Goal: Task Accomplishment & Management: Use online tool/utility

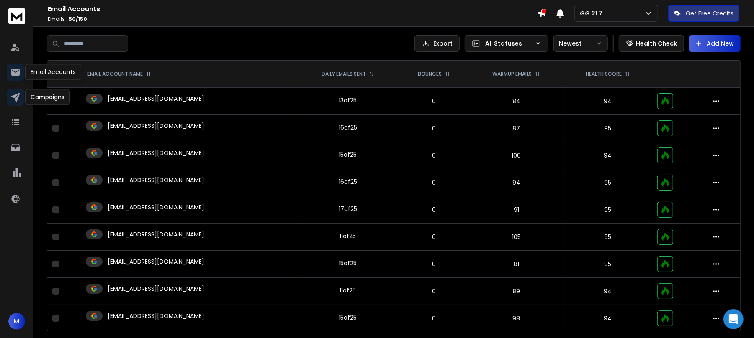
click at [15, 94] on icon at bounding box center [15, 97] width 10 height 10
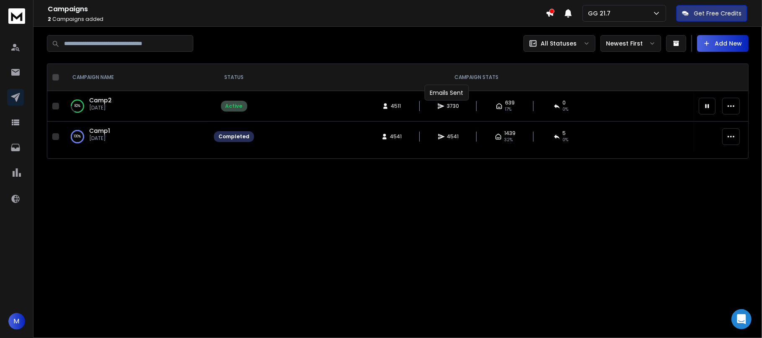
click at [442, 105] on icon at bounding box center [441, 107] width 8 height 8
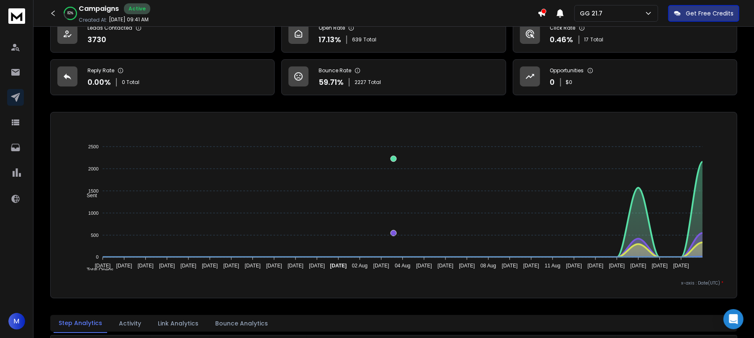
scroll to position [252, 0]
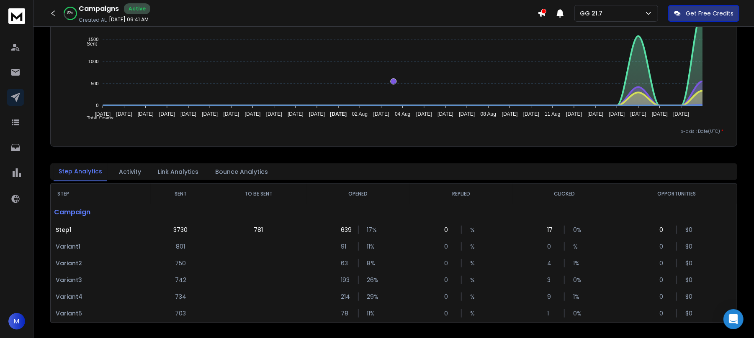
click at [133, 172] on button "Activity" at bounding box center [130, 172] width 32 height 18
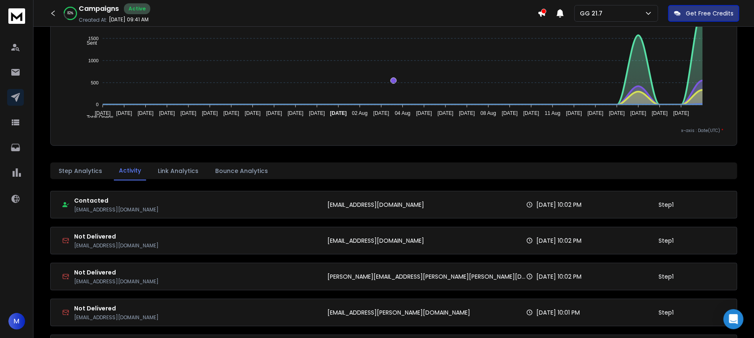
click at [160, 172] on button "Link Analytics" at bounding box center [178, 171] width 51 height 18
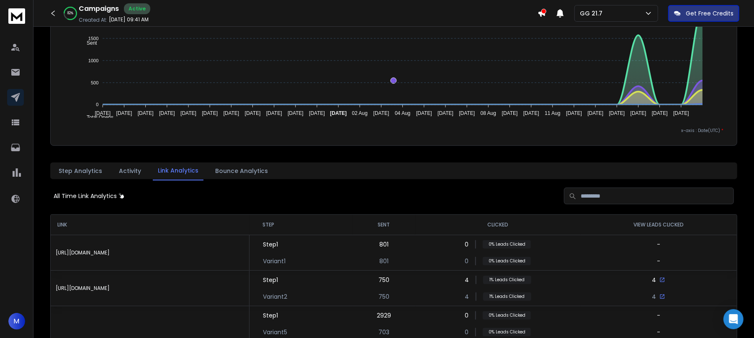
click at [262, 171] on button "Bounce Analytics" at bounding box center [241, 171] width 63 height 18
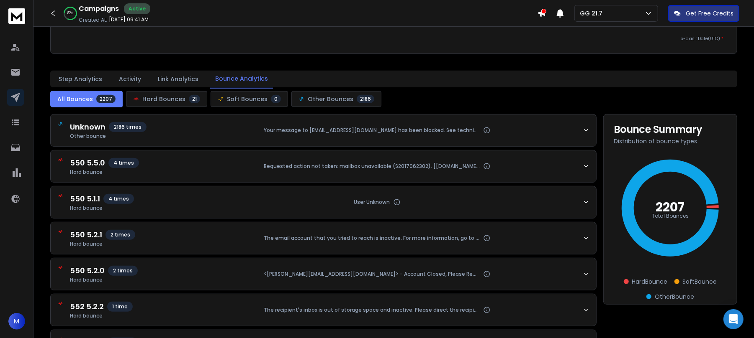
scroll to position [288, 0]
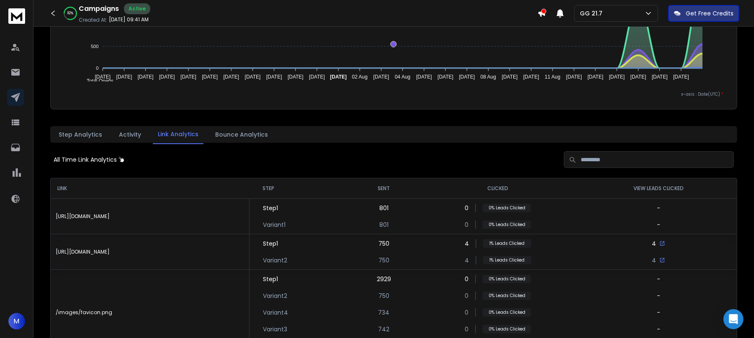
click at [185, 134] on button "Link Analytics" at bounding box center [178, 134] width 51 height 19
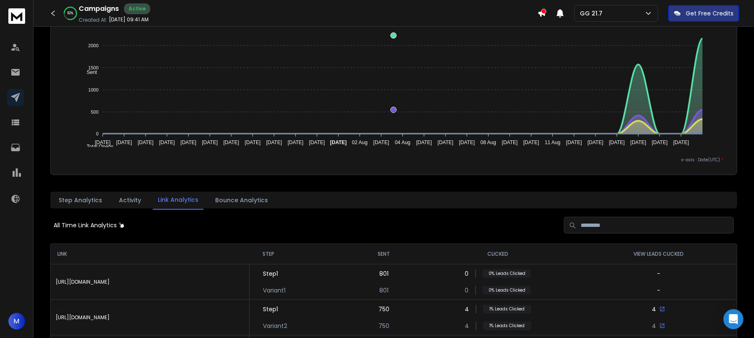
scroll to position [0, 0]
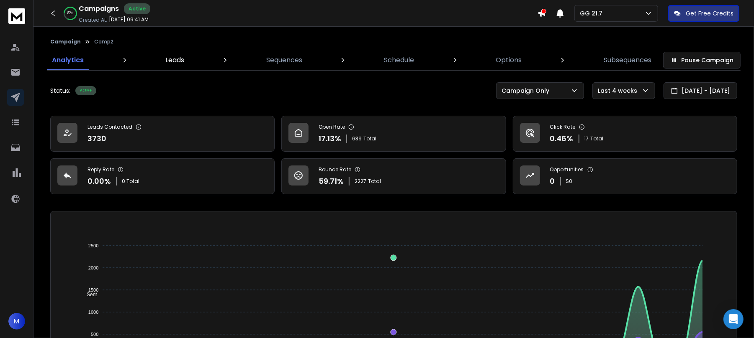
click at [179, 67] on link "Leads" at bounding box center [174, 60] width 29 height 20
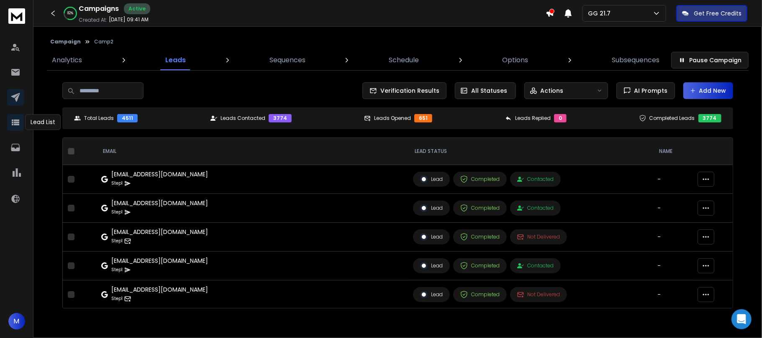
click at [18, 122] on icon at bounding box center [16, 123] width 8 height 6
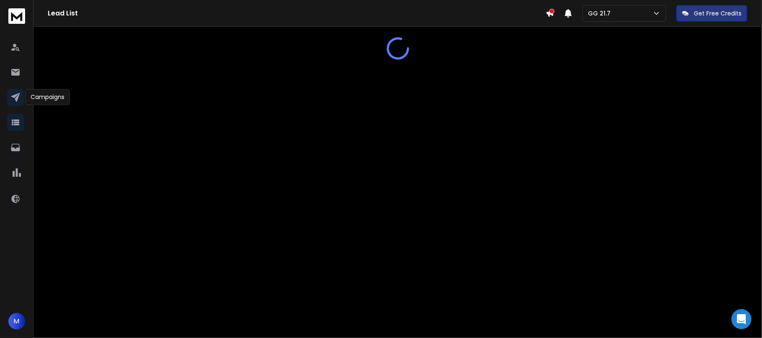
click at [14, 92] on icon at bounding box center [15, 97] width 10 height 10
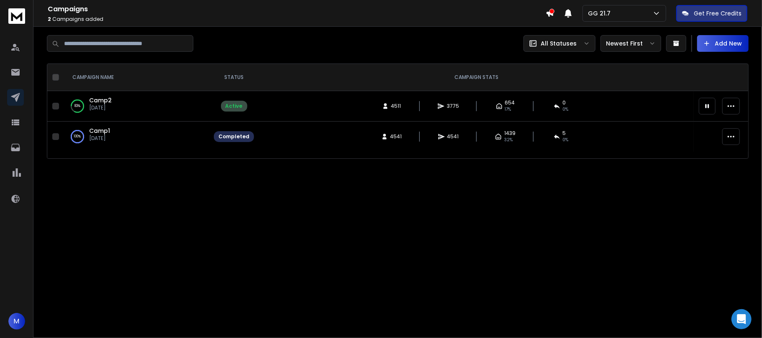
click at [96, 133] on span "Camp1" at bounding box center [99, 131] width 21 height 8
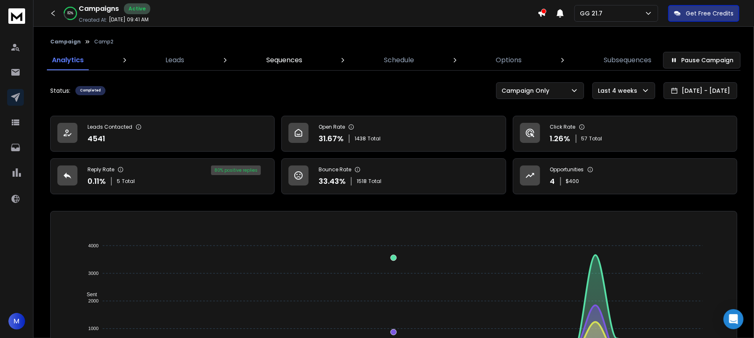
click at [292, 60] on p "Sequences" at bounding box center [284, 60] width 36 height 10
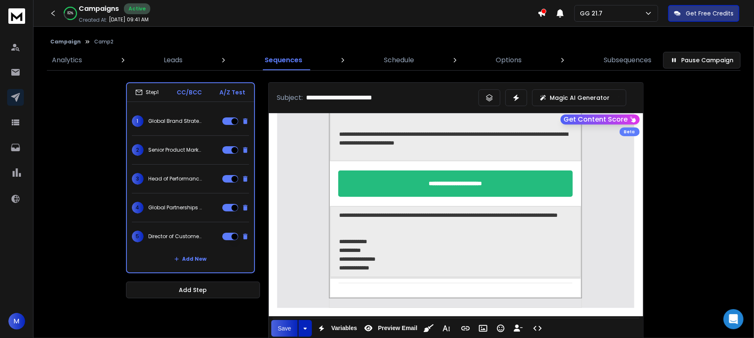
scroll to position [14, 0]
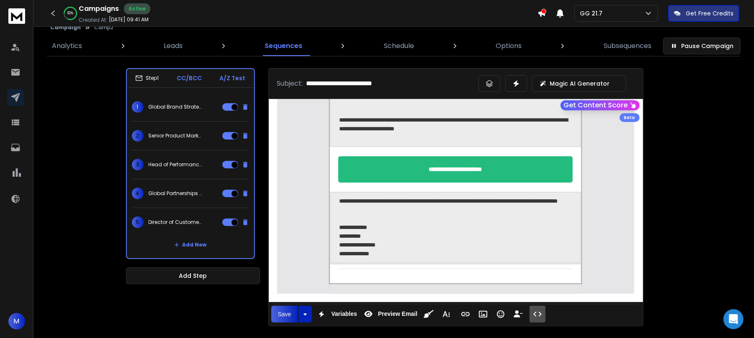
click at [531, 317] on button "Code View" at bounding box center [537, 314] width 16 height 17
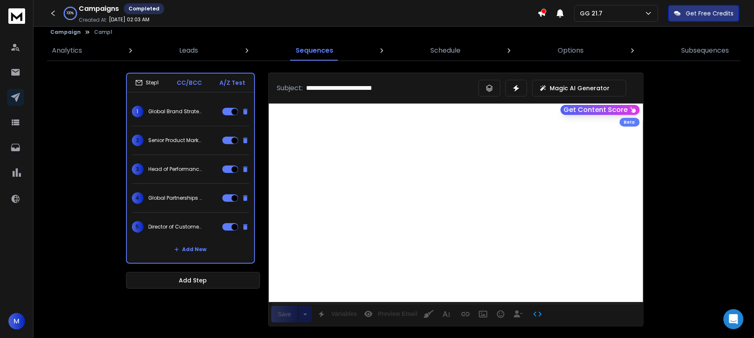
scroll to position [9, 0]
type textarea "**********"
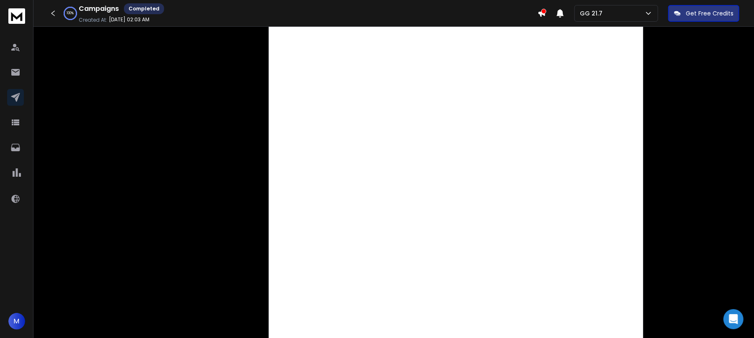
scroll to position [3141, 0]
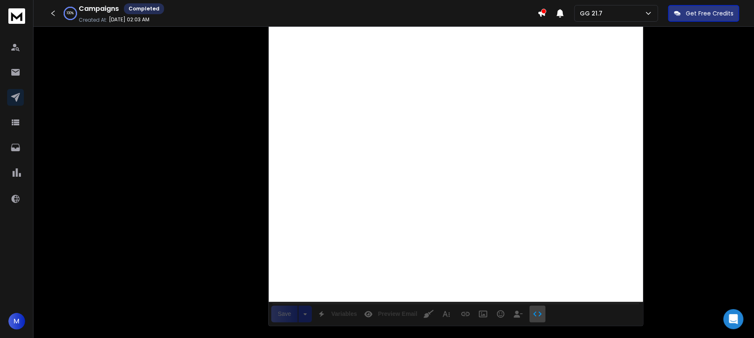
click at [536, 318] on icon "button" at bounding box center [537, 315] width 10 height 10
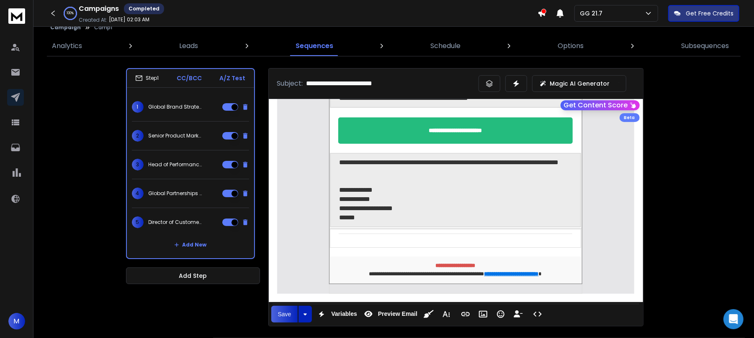
scroll to position [0, 0]
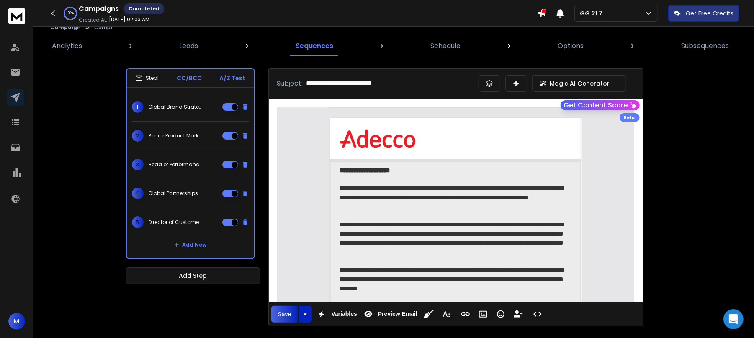
click at [378, 145] on img at bounding box center [376, 139] width 77 height 20
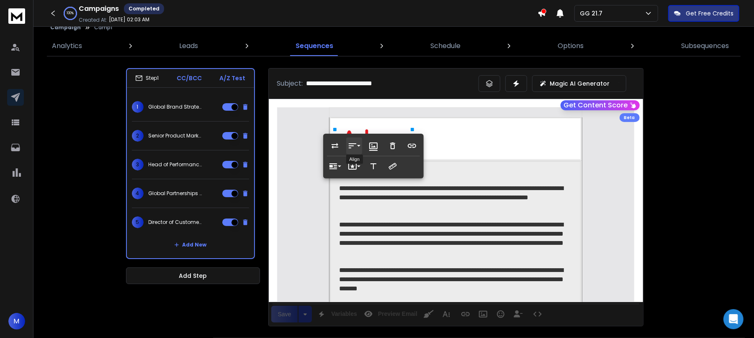
click at [349, 148] on icon "button" at bounding box center [353, 146] width 8 height 5
click at [362, 116] on icon at bounding box center [361, 115] width 10 height 10
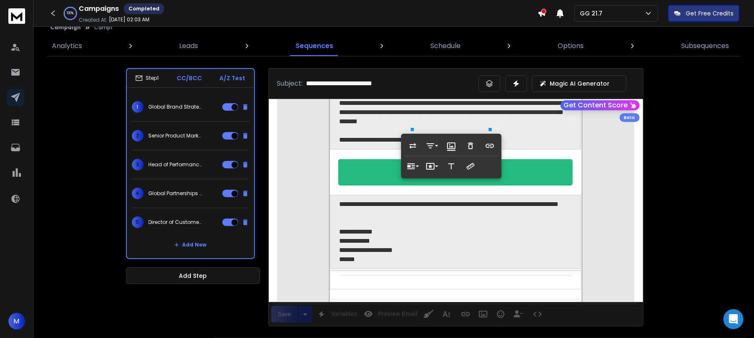
scroll to position [211, 0]
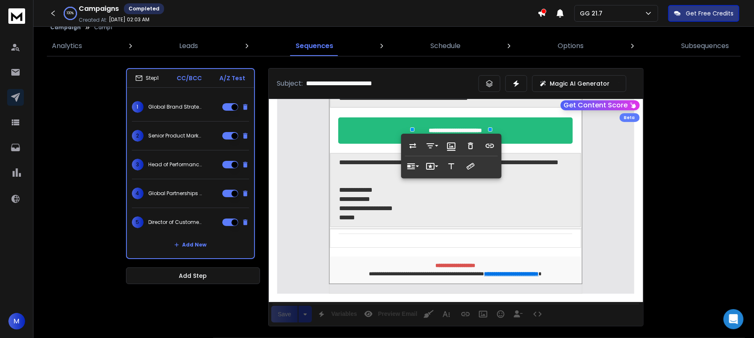
click at [410, 210] on p "**********" at bounding box center [455, 208] width 232 height 9
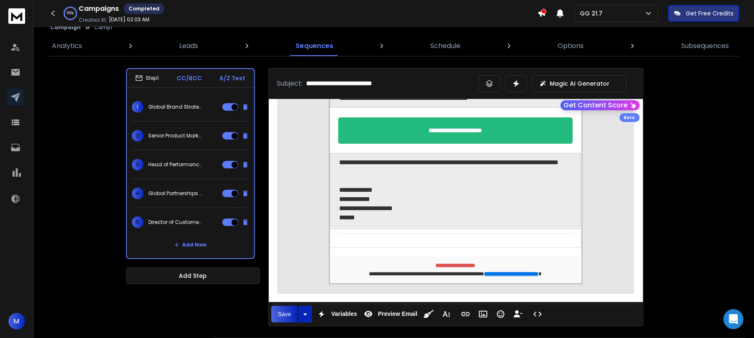
click at [305, 315] on icon "button" at bounding box center [305, 315] width 3 height 2
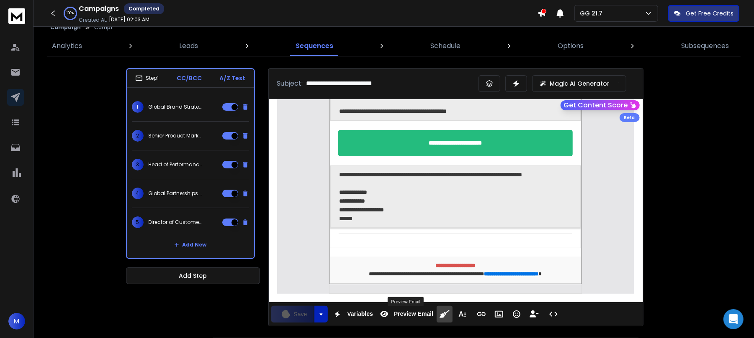
click at [436, 315] on button "Clean HTML" at bounding box center [444, 314] width 16 height 17
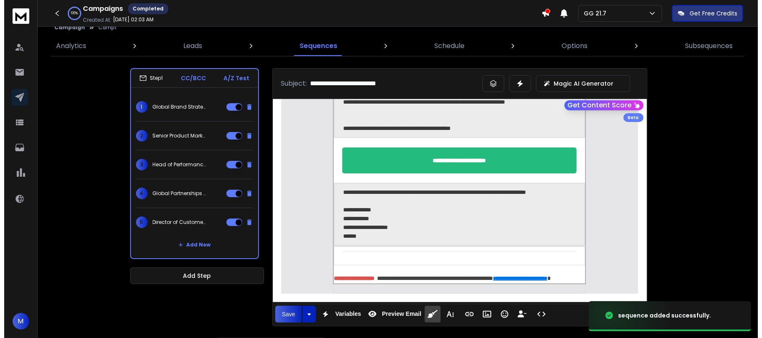
scroll to position [186, 0]
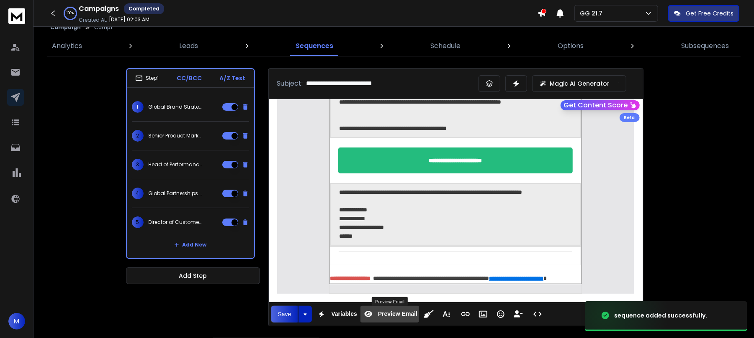
click at [397, 315] on span "Preview Email" at bounding box center [397, 314] width 43 height 7
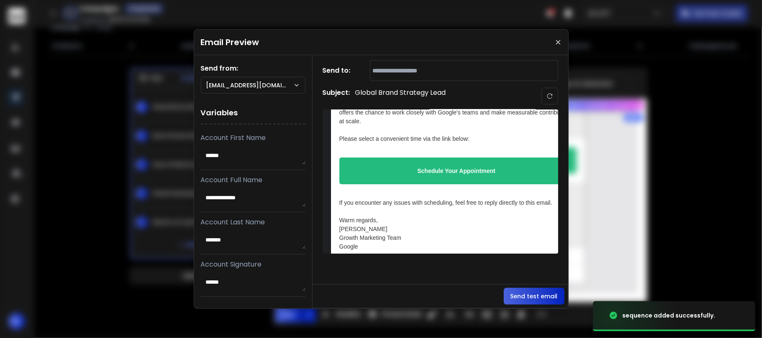
scroll to position [235, 0]
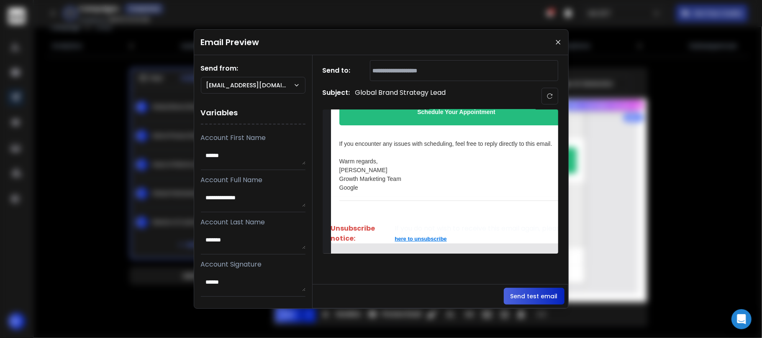
click at [400, 74] on input at bounding box center [464, 70] width 182 height 15
click at [530, 295] on button "Send test email" at bounding box center [534, 296] width 61 height 17
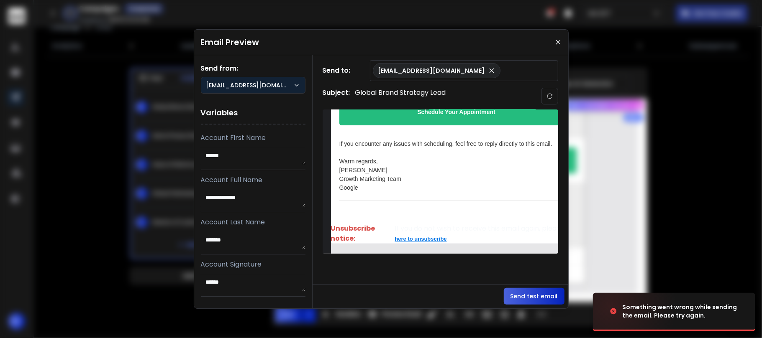
click at [241, 80] on button "[EMAIL_ADDRESS][DOMAIN_NAME]" at bounding box center [253, 85] width 105 height 17
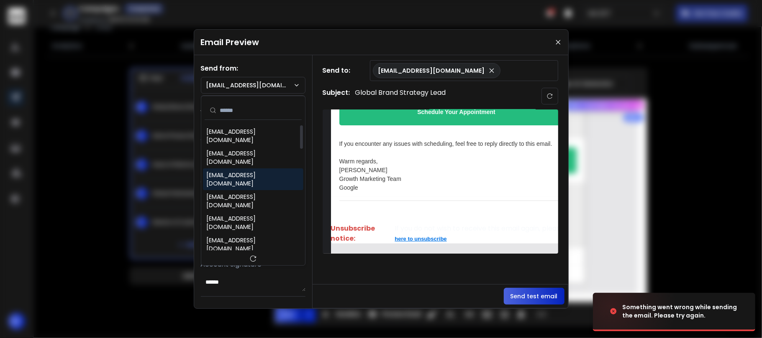
click at [243, 171] on div "[EMAIL_ADDRESS][DOMAIN_NAME]" at bounding box center [253, 179] width 94 height 17
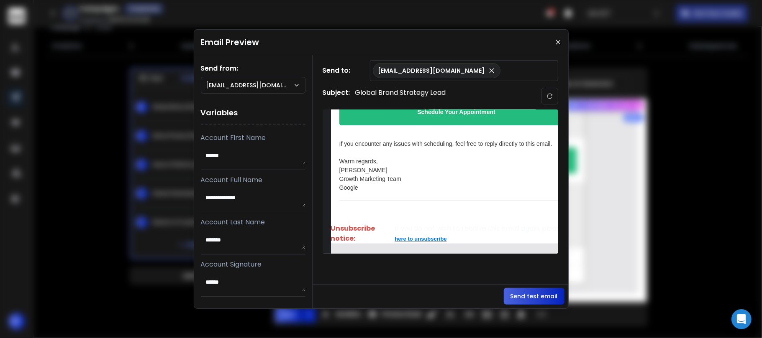
click at [518, 293] on button "Send test email" at bounding box center [534, 296] width 61 height 17
click at [407, 102] on p "Global Brand Strategy Lead" at bounding box center [400, 96] width 91 height 17
click at [452, 100] on div "Subject: Global Brand Strategy Lead" at bounding box center [430, 96] width 214 height 17
click at [441, 101] on p "Global Brand Strategy Lead" at bounding box center [400, 96] width 91 height 17
drag, startPoint x: 357, startPoint y: 99, endPoint x: 457, endPoint y: 103, distance: 100.5
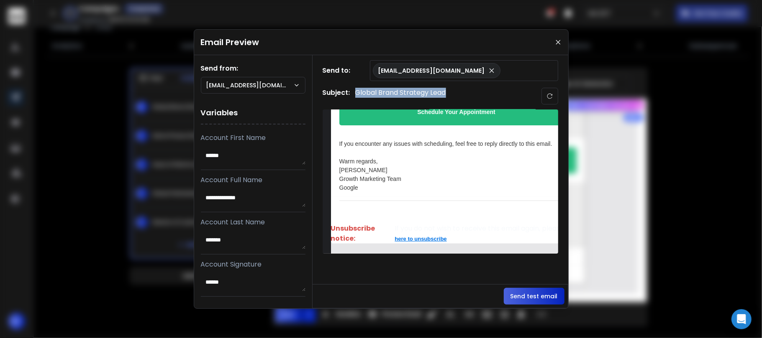
click at [457, 103] on div "Subject: Global Brand Strategy Lead" at bounding box center [430, 96] width 214 height 17
click at [450, 101] on div "Subject: Global Brand Strategy Lead" at bounding box center [430, 96] width 214 height 17
click at [542, 43] on icon at bounding box center [558, 42] width 7 height 7
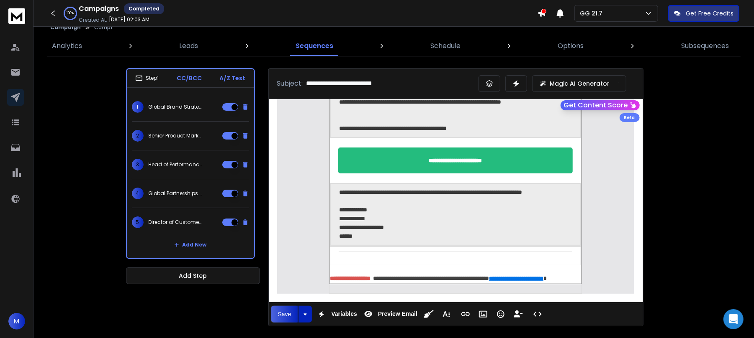
click at [335, 81] on input "**********" at bounding box center [388, 84] width 164 height 10
type input "*****"
click at [386, 310] on div "Preview Email" at bounding box center [389, 315] width 59 height 14
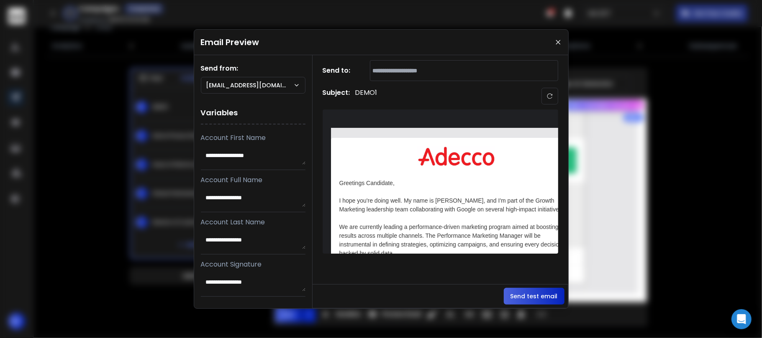
click at [526, 299] on button "Send test email" at bounding box center [534, 296] width 61 height 17
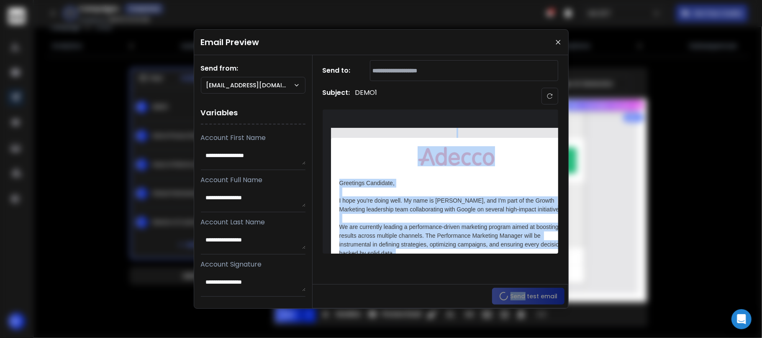
drag, startPoint x: 526, startPoint y: 299, endPoint x: 449, endPoint y: 113, distance: 201.3
click at [454, 167] on div "Send to: Subject: DEMO1 Greetings Candidate, I hope you're doing well. My name …" at bounding box center [440, 182] width 256 height 254
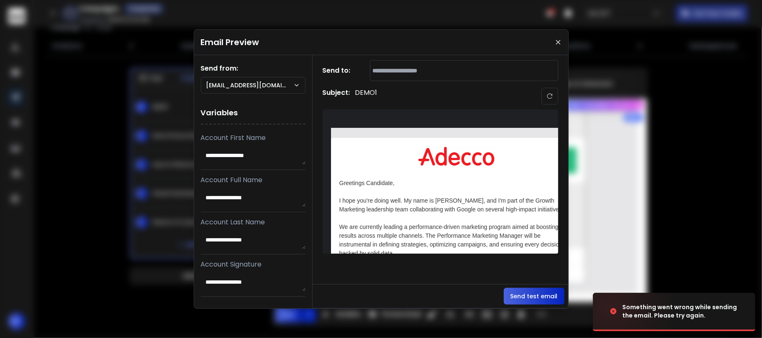
click at [402, 71] on input at bounding box center [464, 70] width 182 height 15
click at [514, 293] on button "Send test email" at bounding box center [534, 296] width 61 height 17
click at [542, 302] on div "Something went wrong while sending the email. Please try again." at bounding box center [678, 311] width 156 height 37
click at [542, 301] on div "Something went wrong while sending the email. Please try again." at bounding box center [678, 311] width 156 height 37
click at [232, 82] on p "[EMAIL_ADDRESS][DOMAIN_NAME]" at bounding box center [249, 85] width 87 height 8
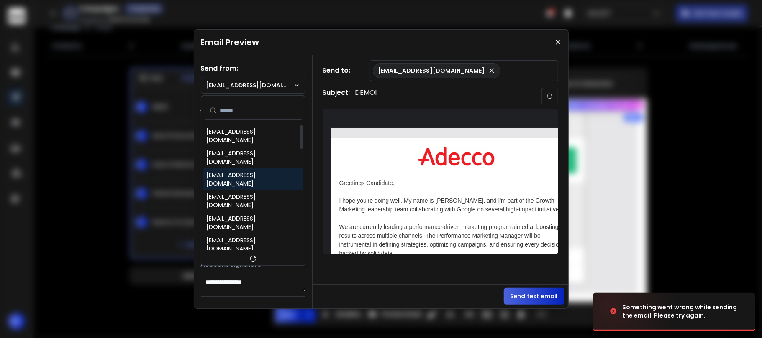
scroll to position [56, 0]
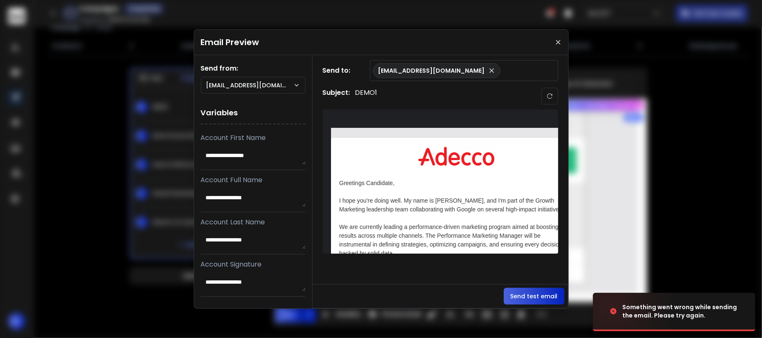
click at [526, 297] on button "Send test email" at bounding box center [534, 296] width 61 height 17
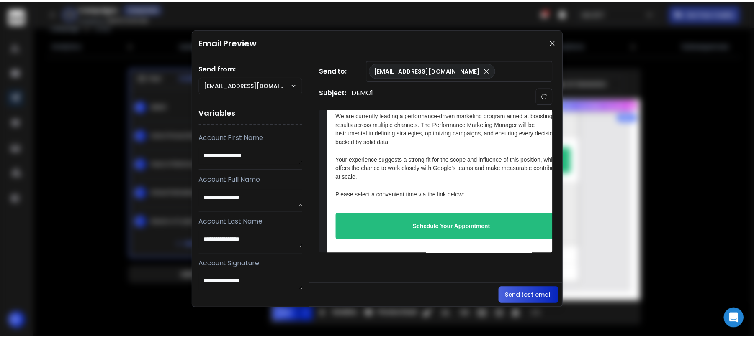
scroll to position [0, 0]
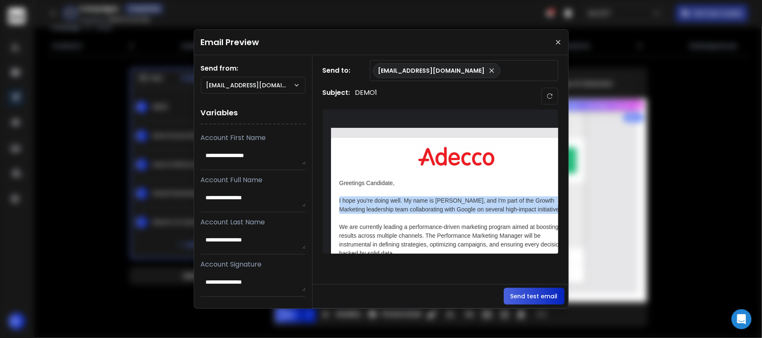
drag, startPoint x: 340, startPoint y: 208, endPoint x: 539, endPoint y: 221, distance: 199.2
click at [539, 221] on td "Greetings Candidate, I hope you're doing well. My name is [PERSON_NAME], and I'…" at bounding box center [456, 245] width 251 height 140
click at [427, 214] on div "I hope you're doing well. My name is [PERSON_NAME], and I'm part of the Growth …" at bounding box center [456, 206] width 234 height 18
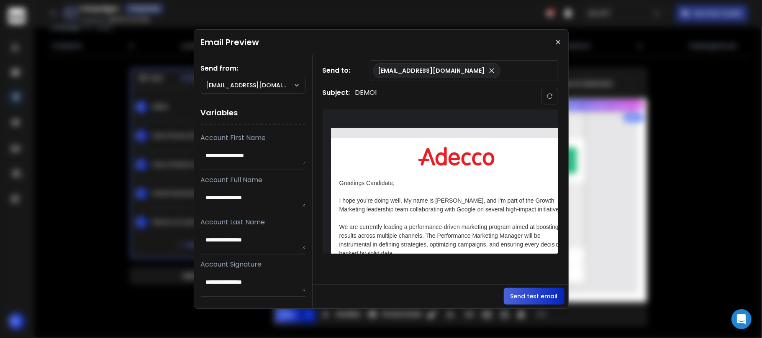
click at [421, 210] on div "I hope you're doing well. My name is [PERSON_NAME], and I'm part of the Growth …" at bounding box center [456, 206] width 234 height 18
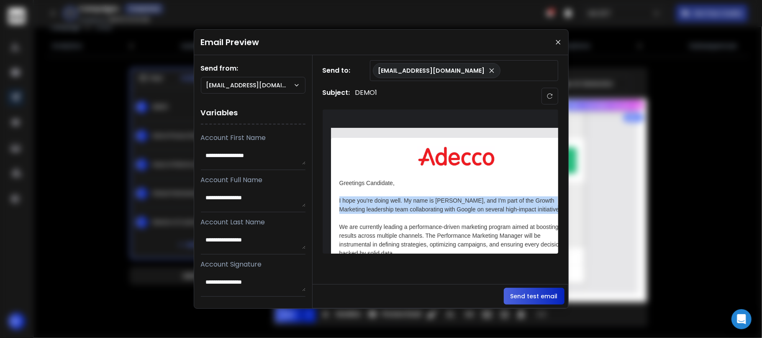
click at [421, 210] on div "I hope you're doing well. My name is [PERSON_NAME], and I'm part of the Growth …" at bounding box center [456, 206] width 234 height 18
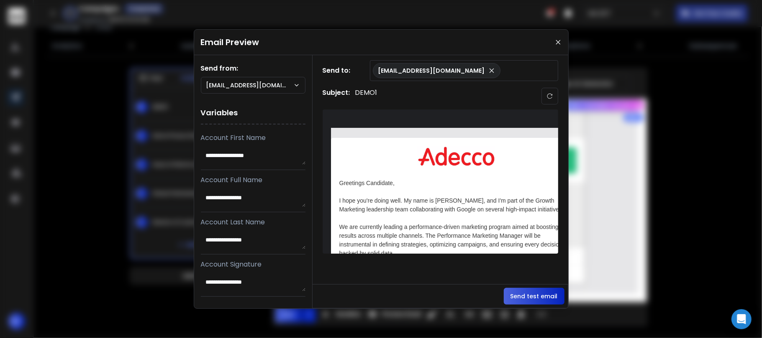
click at [542, 39] on icon at bounding box center [558, 42] width 7 height 7
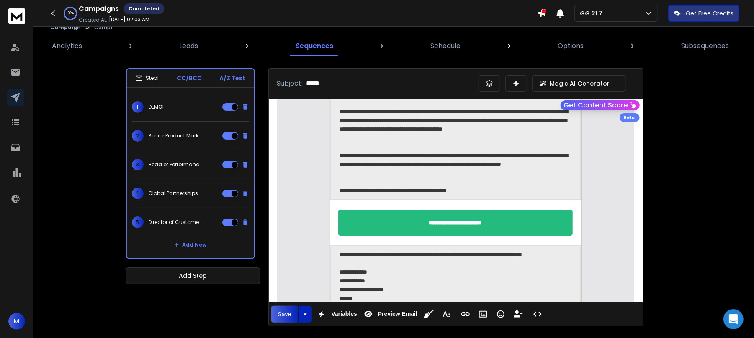
scroll to position [186, 0]
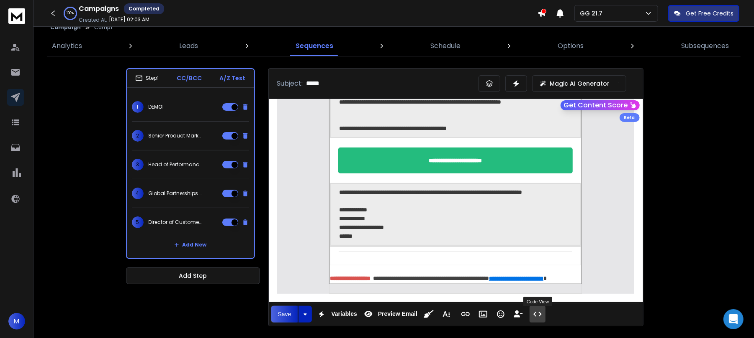
type textarea "**********"
click at [534, 313] on icon "button" at bounding box center [537, 315] width 10 height 10
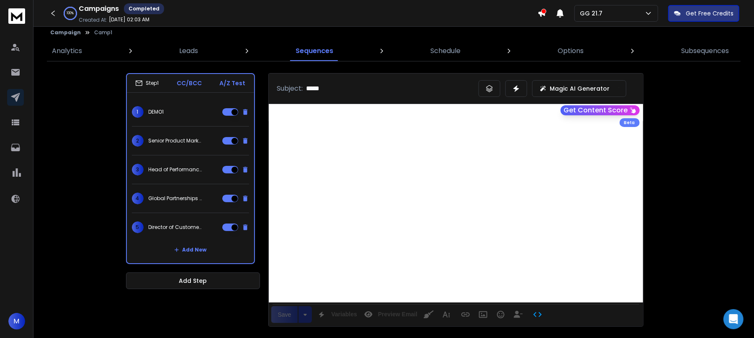
paste textarea "**********"
type textarea "**********"
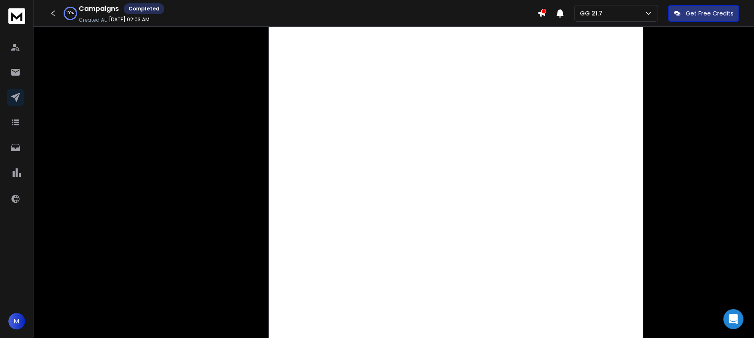
scroll to position [3115, 0]
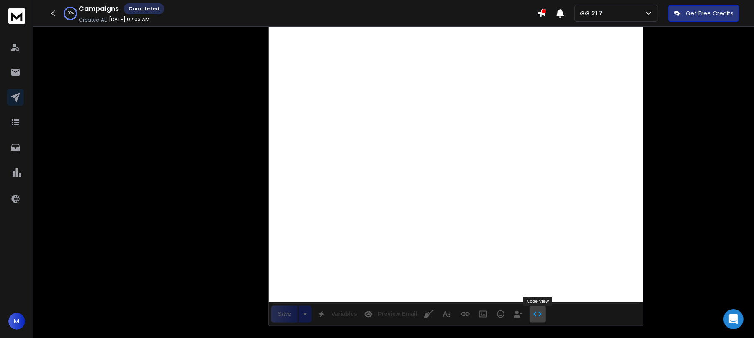
click at [534, 314] on icon "button" at bounding box center [537, 314] width 8 height 5
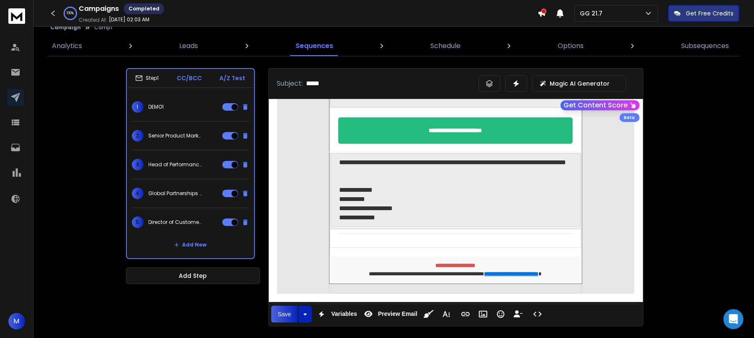
scroll to position [7, 0]
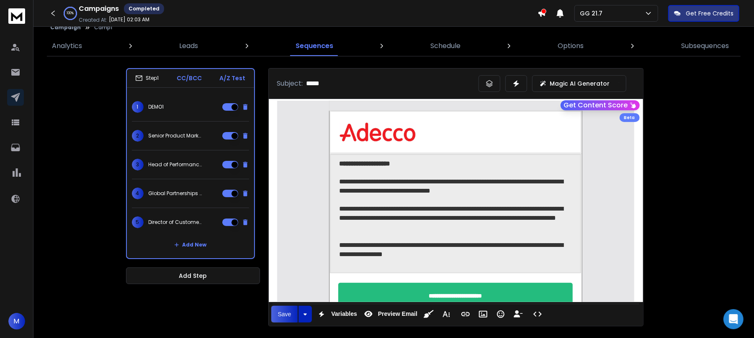
click at [380, 133] on img at bounding box center [376, 132] width 77 height 20
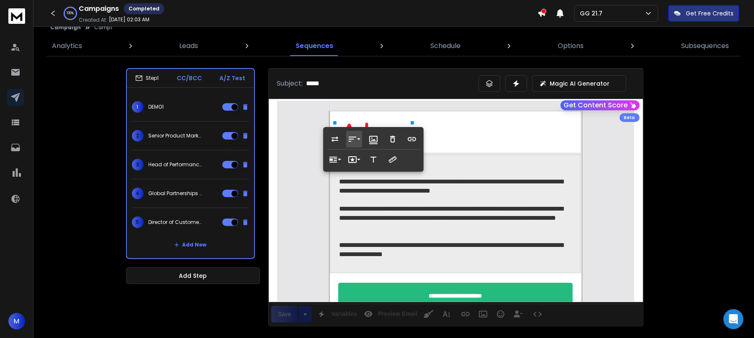
click at [356, 138] on icon "button" at bounding box center [352, 139] width 10 height 10
click at [364, 111] on icon at bounding box center [361, 109] width 10 height 10
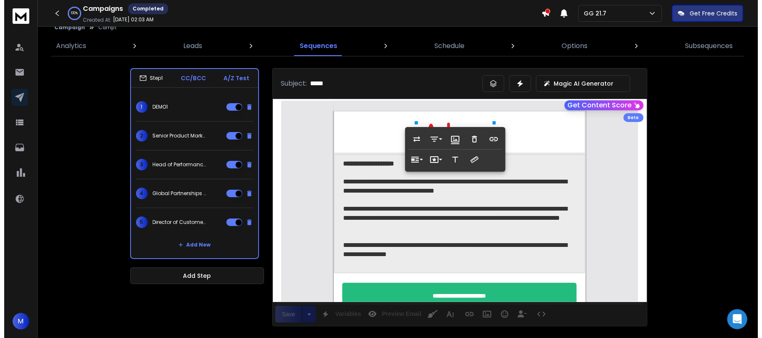
scroll to position [174, 0]
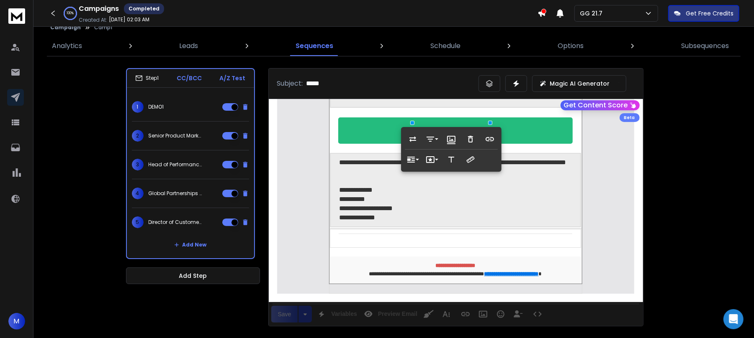
click at [300, 280] on td "**********" at bounding box center [455, 114] width 357 height 359
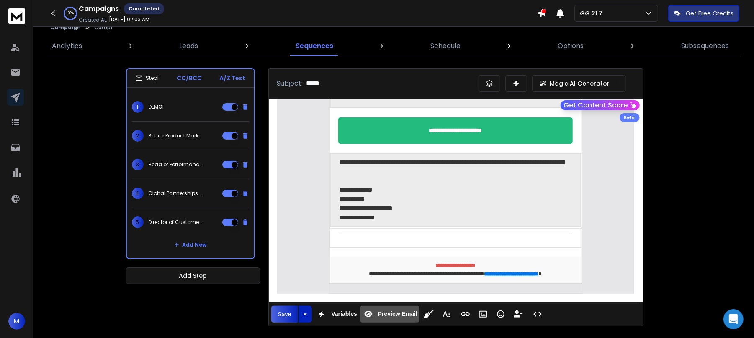
click at [387, 317] on span "Preview Email" at bounding box center [397, 314] width 43 height 7
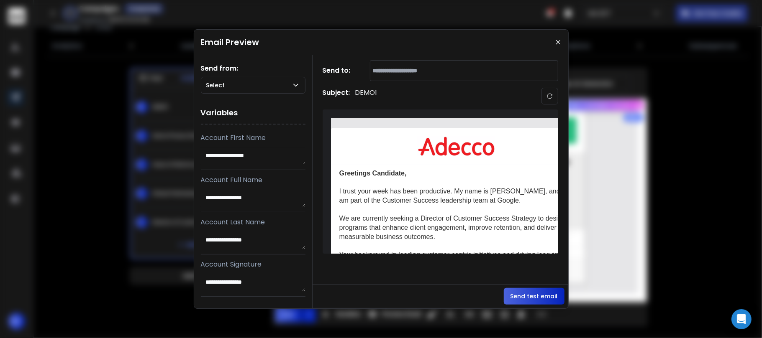
click at [403, 72] on input at bounding box center [464, 70] width 182 height 15
type input "**********"
click at [251, 85] on p "[EMAIL_ADDRESS][DOMAIN_NAME]" at bounding box center [249, 85] width 87 height 8
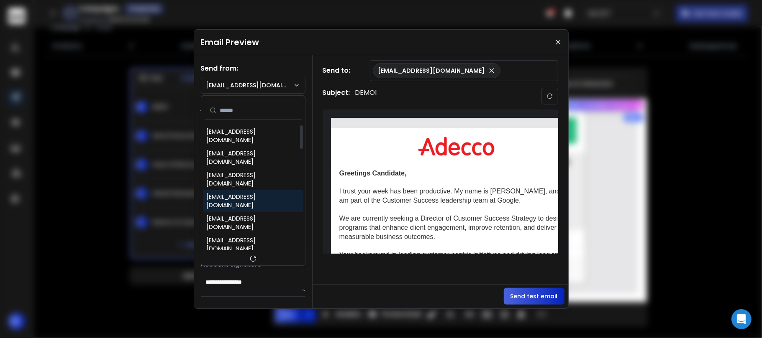
click at [241, 193] on div "[EMAIL_ADDRESS][DOMAIN_NAME]" at bounding box center [253, 201] width 94 height 17
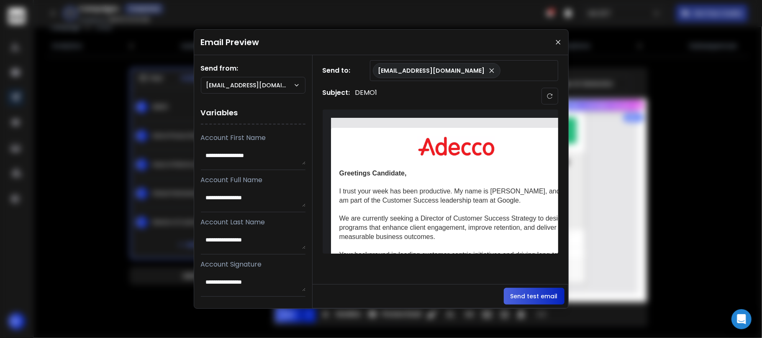
click at [526, 294] on button "Send test email" at bounding box center [534, 296] width 61 height 17
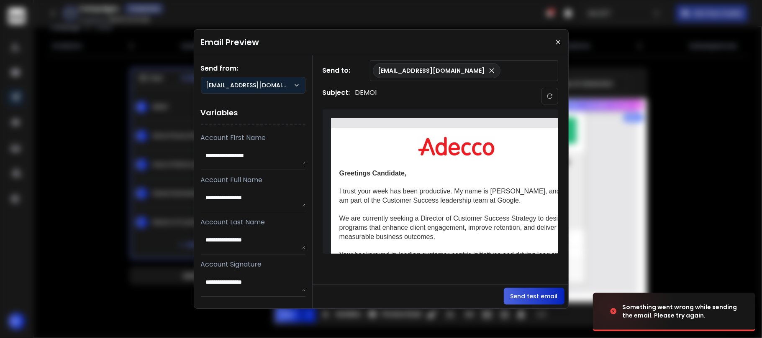
click at [259, 93] on button "[EMAIL_ADDRESS][DOMAIN_NAME]" at bounding box center [253, 85] width 105 height 17
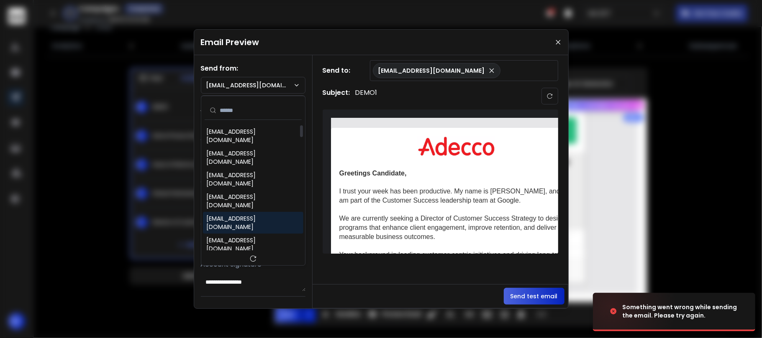
click at [238, 215] on div "[EMAIL_ADDRESS][DOMAIN_NAME]" at bounding box center [253, 223] width 94 height 17
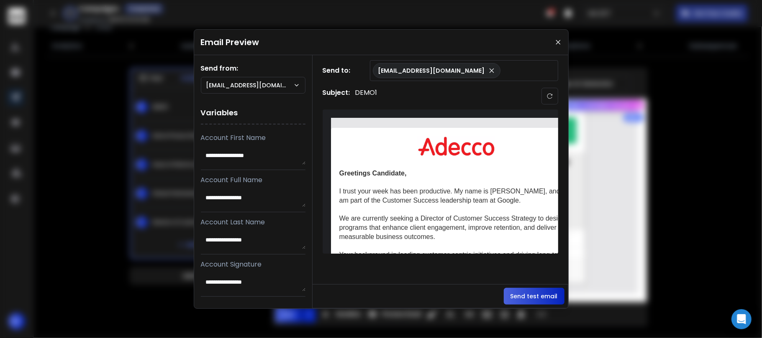
click at [534, 290] on button "Send test email" at bounding box center [534, 296] width 61 height 17
click at [448, 105] on div "Subject: DEMO1" at bounding box center [430, 96] width 214 height 17
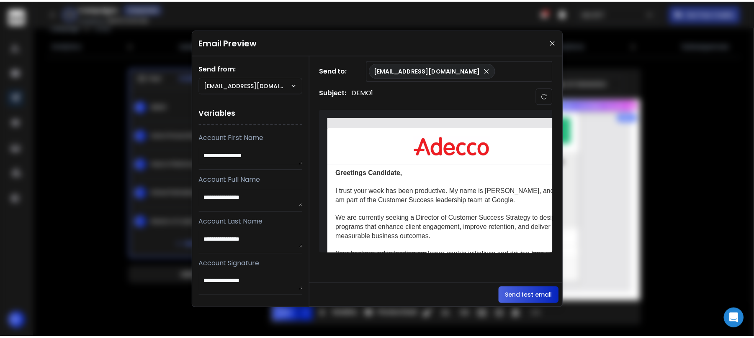
scroll to position [210, 0]
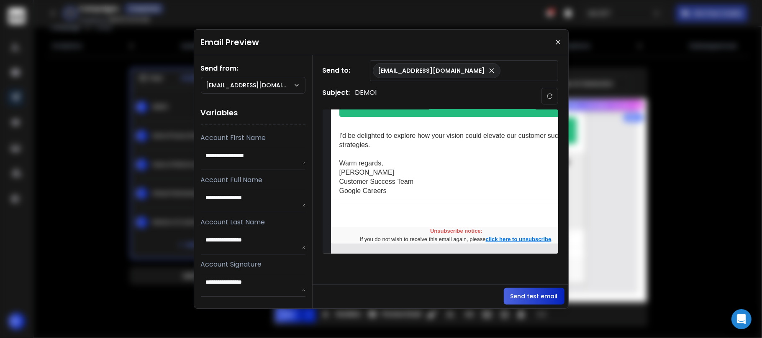
click at [542, 44] on icon at bounding box center [558, 42] width 7 height 7
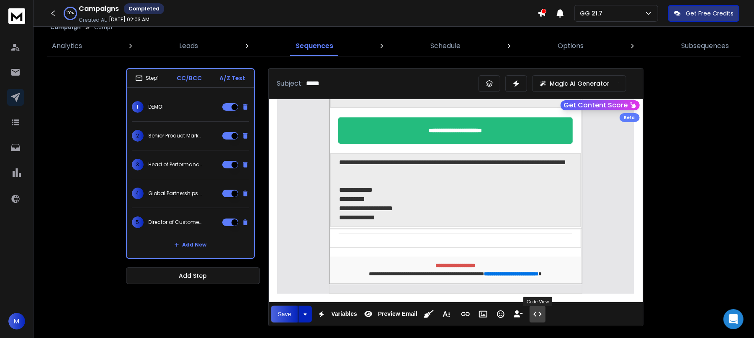
type textarea "**********"
click at [536, 313] on icon "button" at bounding box center [537, 315] width 10 height 10
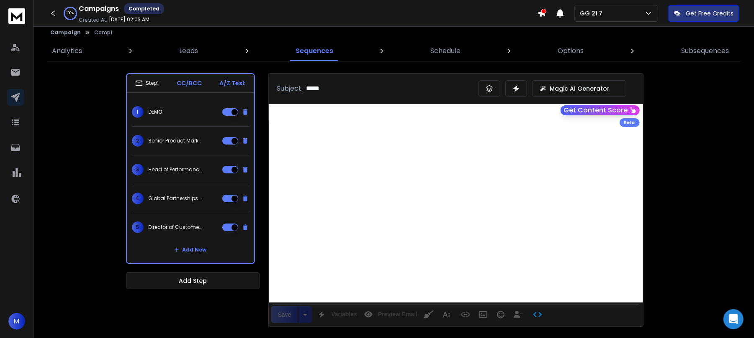
paste textarea "**********"
type textarea "**********"
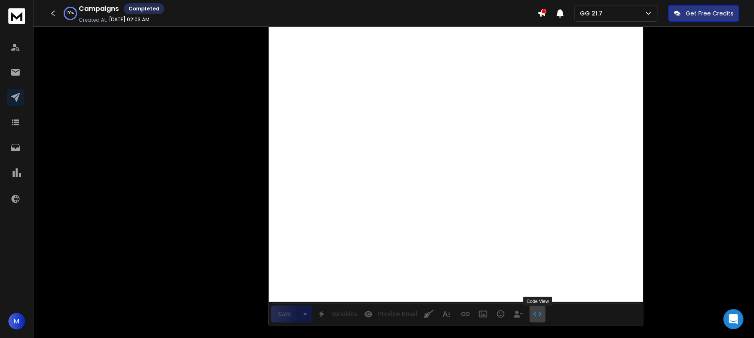
click at [535, 314] on icon "button" at bounding box center [537, 314] width 8 height 5
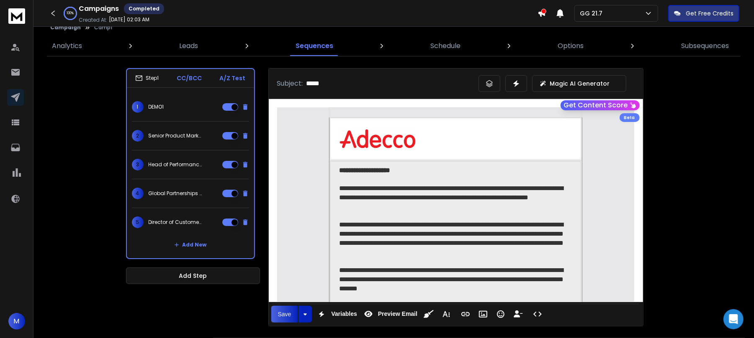
scroll to position [0, 0]
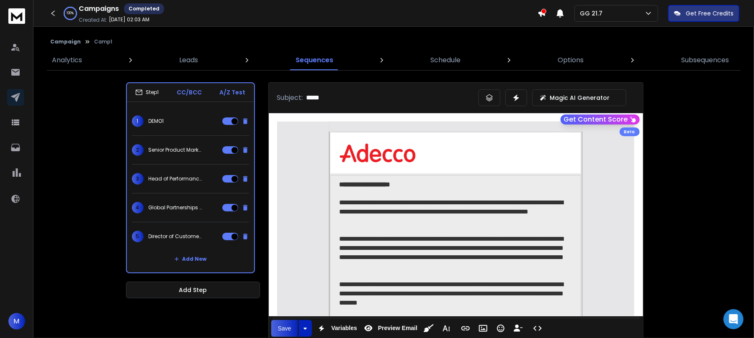
click at [374, 153] on img at bounding box center [376, 153] width 77 height 20
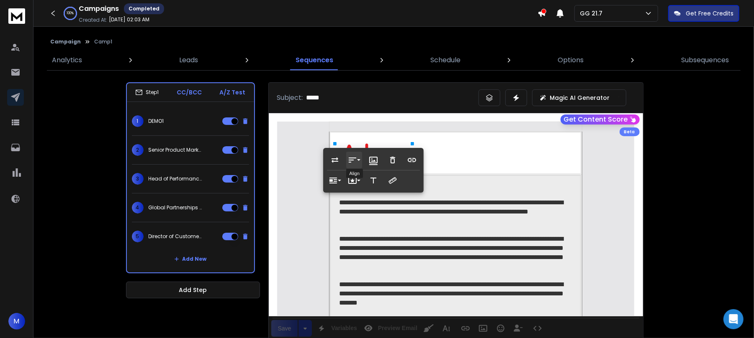
click at [355, 159] on icon "button" at bounding box center [352, 160] width 10 height 10
click at [360, 130] on icon at bounding box center [361, 129] width 8 height 5
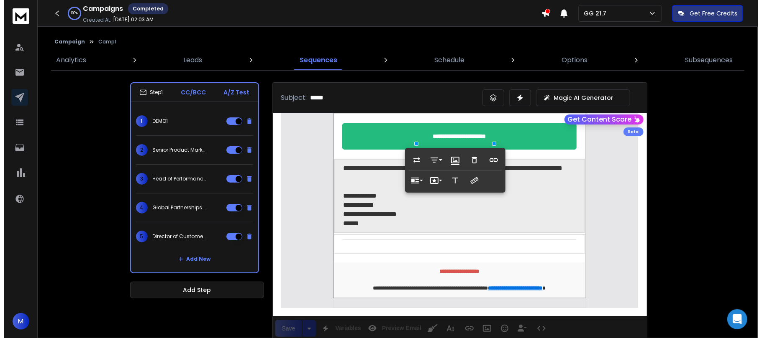
scroll to position [14, 0]
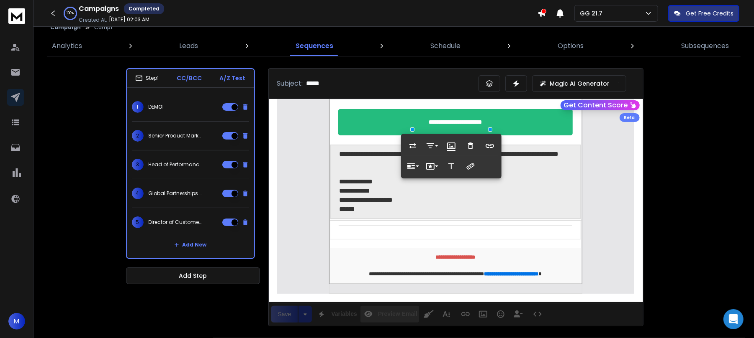
click at [401, 317] on span "Preview Email" at bounding box center [397, 314] width 43 height 7
click at [368, 249] on td "**********" at bounding box center [455, 266] width 251 height 35
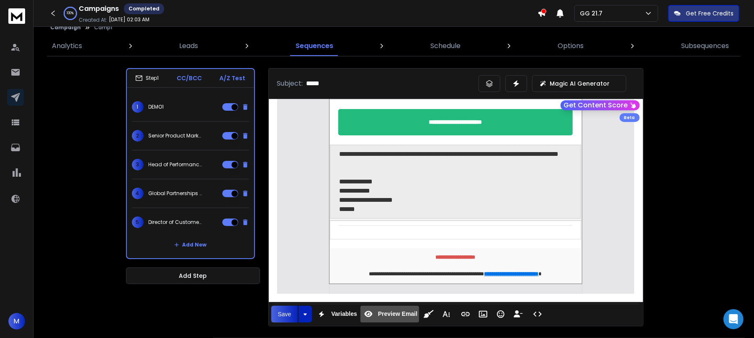
click at [401, 315] on span "Preview Email" at bounding box center [397, 314] width 43 height 7
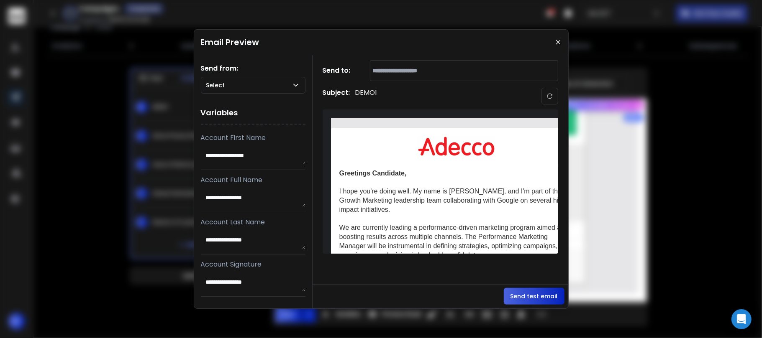
click at [379, 70] on input at bounding box center [464, 70] width 182 height 15
click at [462, 156] on img at bounding box center [456, 146] width 77 height 20
click at [470, 156] on img at bounding box center [456, 146] width 77 height 20
click at [535, 296] on button "Send test email" at bounding box center [534, 296] width 61 height 17
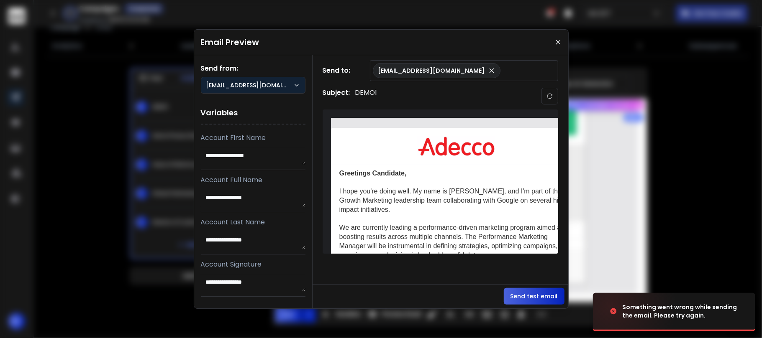
click at [251, 83] on p "[EMAIL_ADDRESS][DOMAIN_NAME]" at bounding box center [249, 85] width 87 height 8
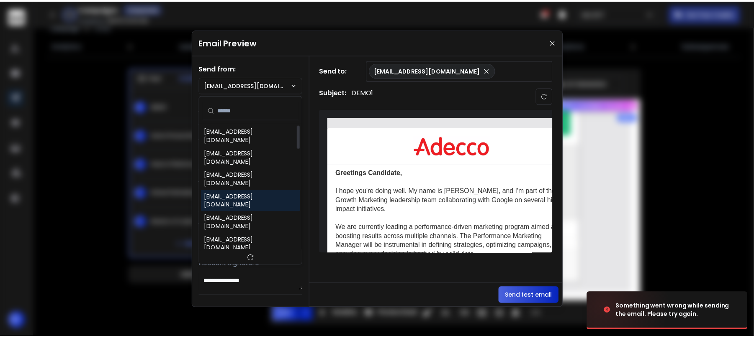
scroll to position [111, 0]
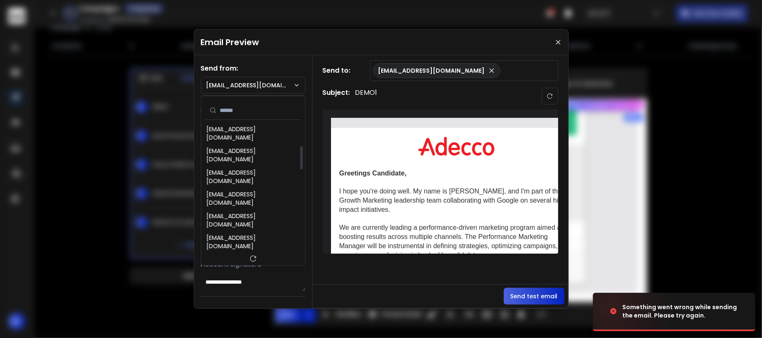
click at [251, 277] on div "[EMAIL_ADDRESS][DOMAIN_NAME]" at bounding box center [253, 285] width 94 height 17
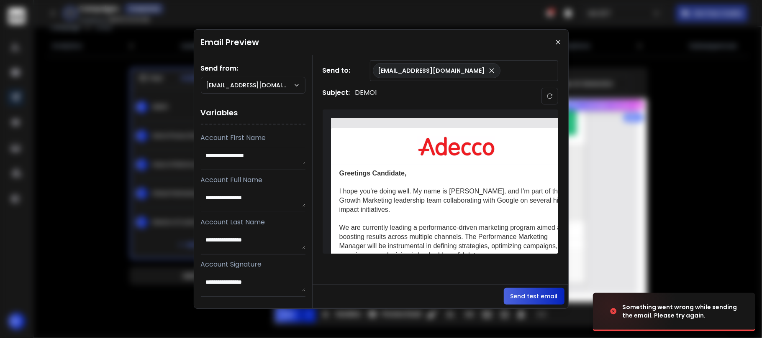
click at [526, 291] on button "Send test email" at bounding box center [534, 296] width 61 height 17
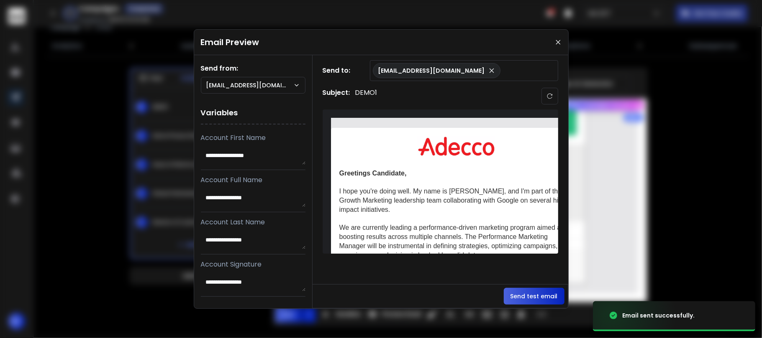
click at [489, 71] on icon at bounding box center [491, 71] width 5 height 5
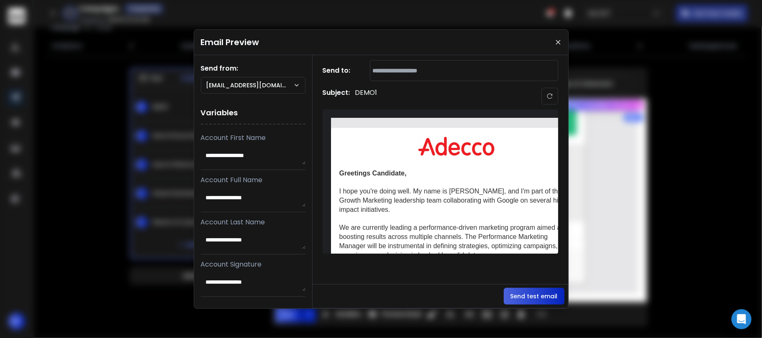
click at [427, 72] on input at bounding box center [464, 70] width 182 height 15
type input "**********"
click at [441, 149] on img at bounding box center [456, 146] width 77 height 20
click at [441, 148] on img at bounding box center [456, 146] width 77 height 20
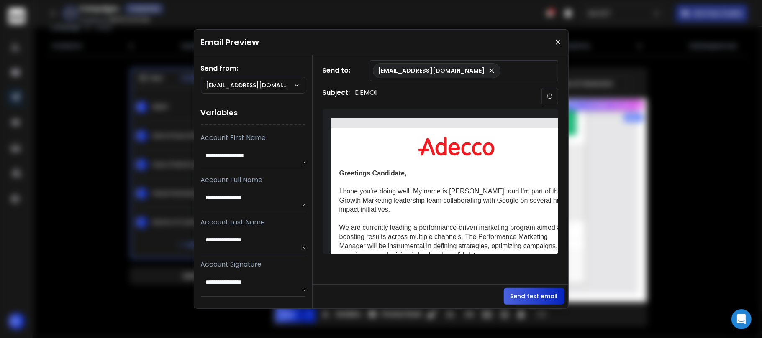
click at [542, 39] on icon at bounding box center [558, 42] width 7 height 7
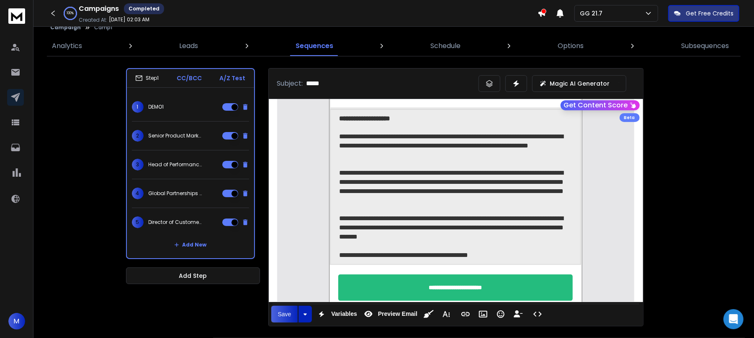
scroll to position [0, 0]
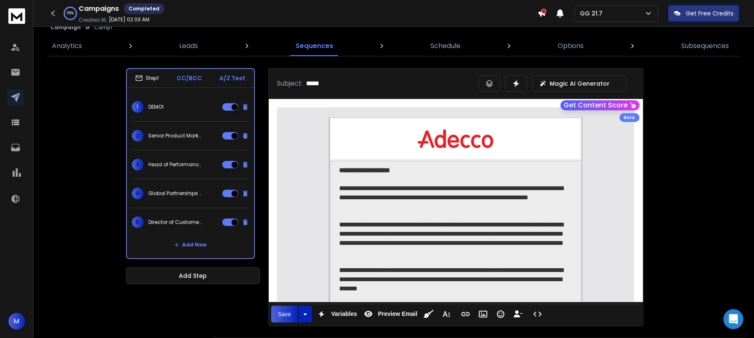
click at [443, 148] on img at bounding box center [454, 139] width 77 height 20
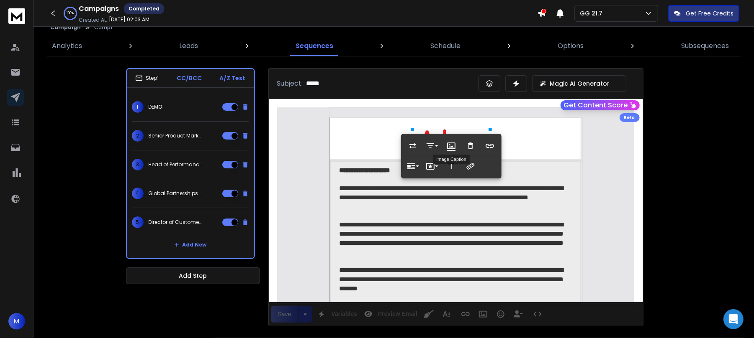
click at [443, 148] on button "Image Caption" at bounding box center [451, 146] width 16 height 17
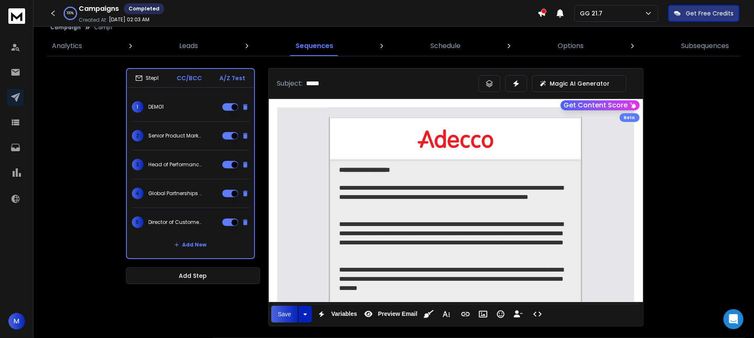
scroll to position [8, 0]
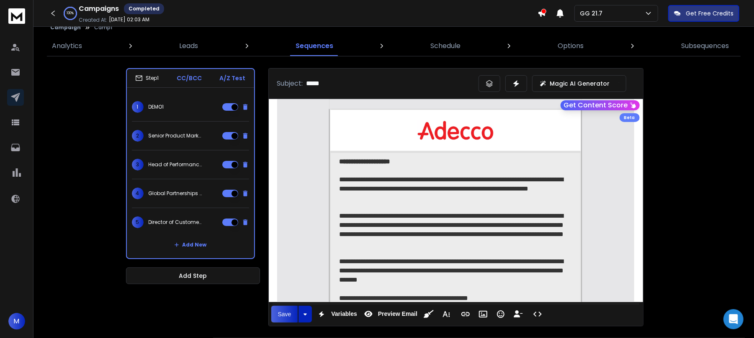
click at [465, 138] on img at bounding box center [454, 131] width 77 height 20
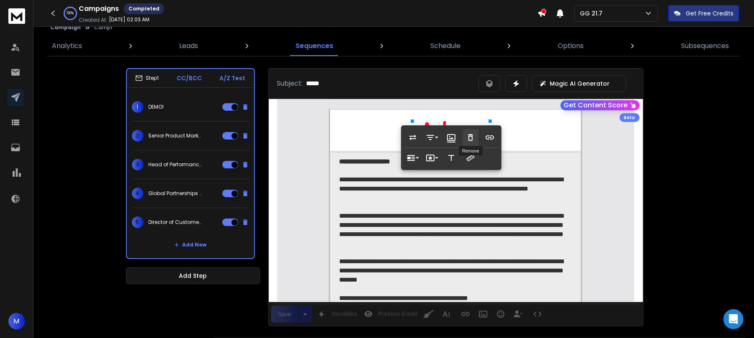
click at [474, 138] on icon "button" at bounding box center [470, 138] width 10 height 10
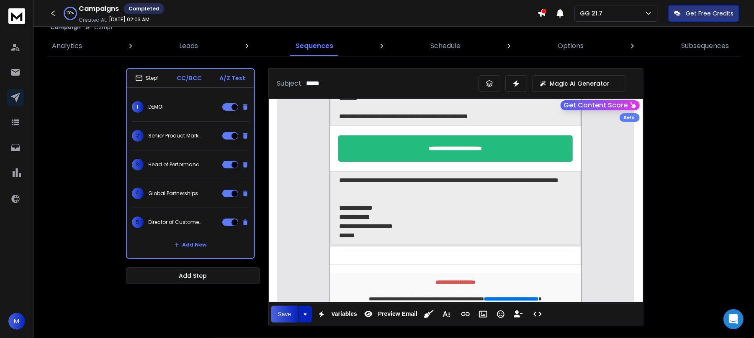
scroll to position [205, 0]
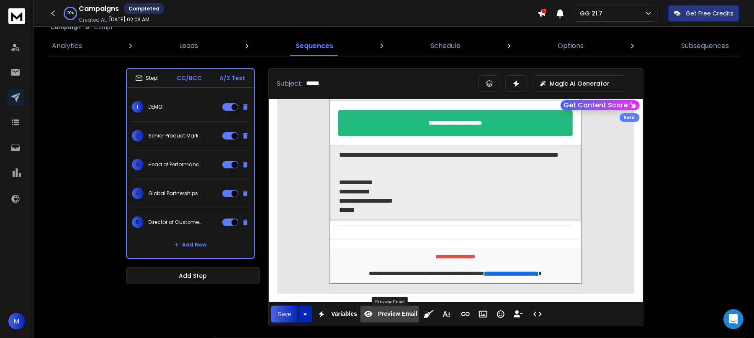
click at [392, 311] on span "Preview Email" at bounding box center [397, 314] width 43 height 7
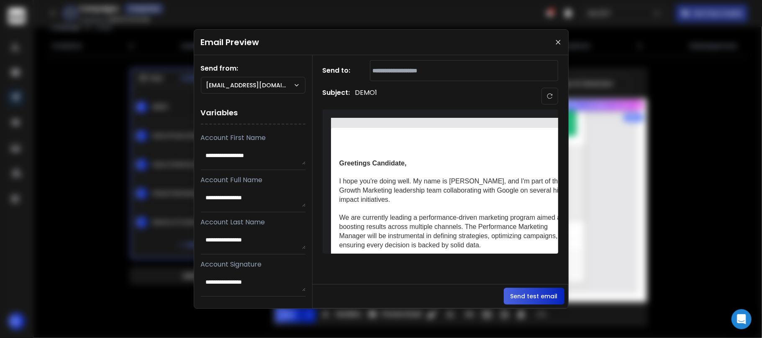
click at [365, 149] on td at bounding box center [456, 141] width 251 height 27
click at [400, 73] on input at bounding box center [464, 70] width 182 height 15
type input "**********"
click at [377, 97] on p "DEMO1" at bounding box center [366, 96] width 22 height 17
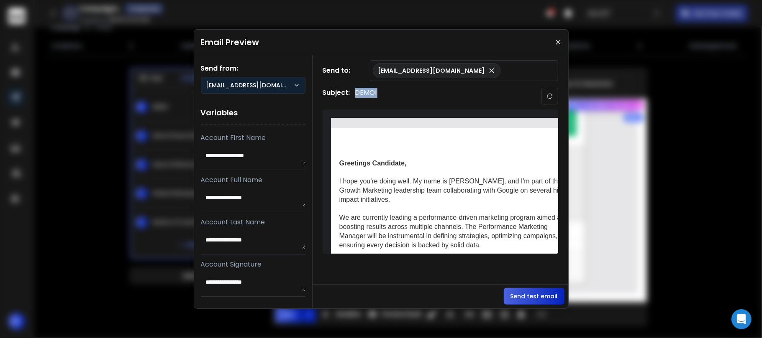
click at [259, 86] on p "[EMAIL_ADDRESS][DOMAIN_NAME]" at bounding box center [249, 85] width 87 height 8
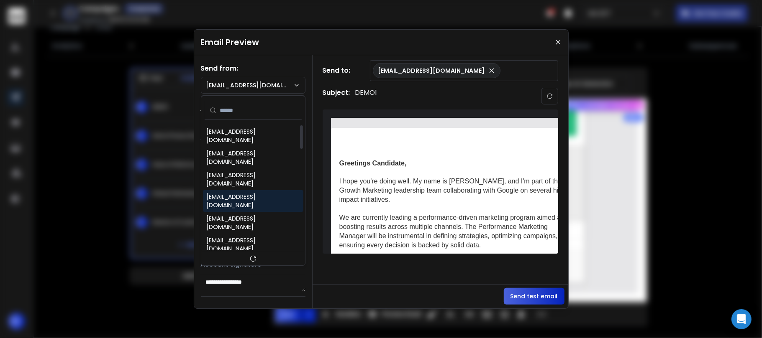
click at [236, 193] on div "[EMAIL_ADDRESS][DOMAIN_NAME]" at bounding box center [253, 201] width 94 height 17
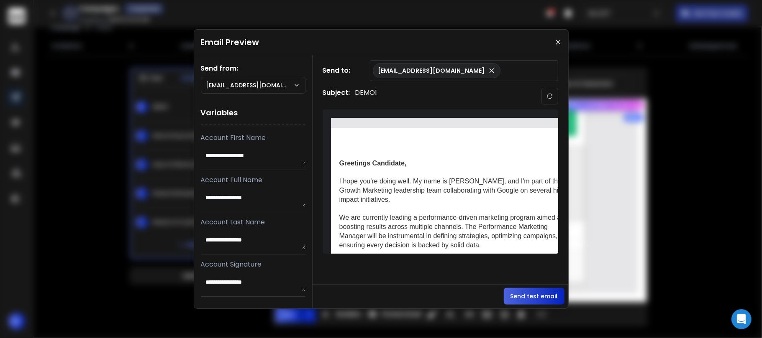
click at [530, 292] on button "Send test email" at bounding box center [534, 296] width 61 height 17
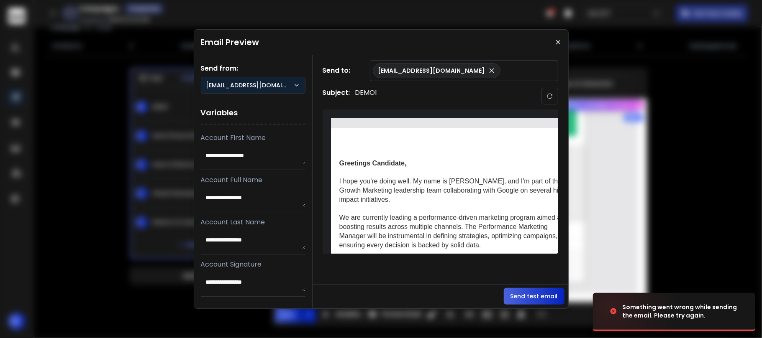
click at [249, 86] on p "[EMAIL_ADDRESS][DOMAIN_NAME]" at bounding box center [249, 85] width 87 height 8
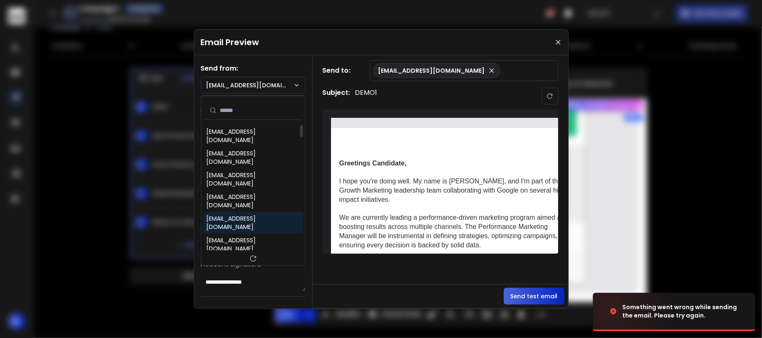
click at [239, 215] on div "[EMAIL_ADDRESS][DOMAIN_NAME]" at bounding box center [253, 223] width 94 height 17
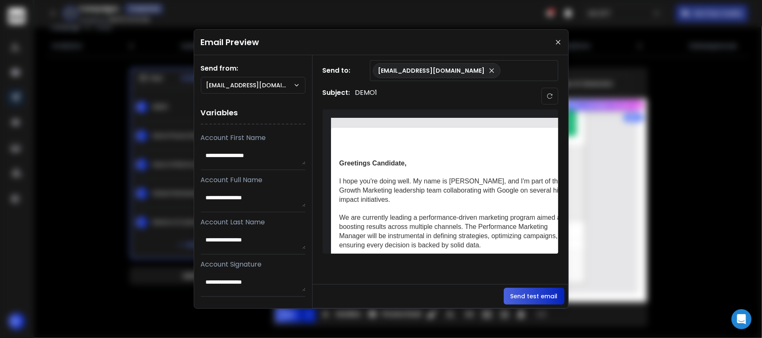
click at [516, 303] on button "Send test email" at bounding box center [534, 296] width 61 height 17
click at [542, 43] on icon at bounding box center [558, 42] width 7 height 7
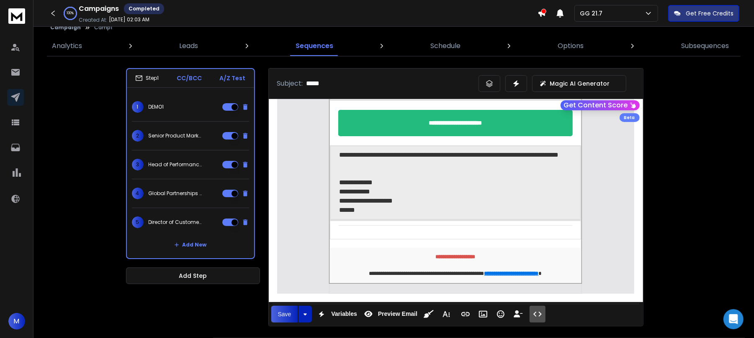
type textarea "**********"
click at [536, 317] on icon "button" at bounding box center [537, 315] width 10 height 10
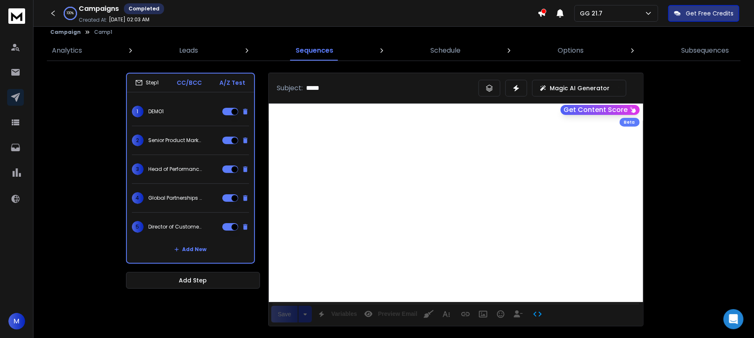
scroll to position [9, 0]
click at [360, 143] on div "**********" at bounding box center [456, 203] width 374 height 199
click at [536, 313] on icon "button" at bounding box center [537, 315] width 8 height 5
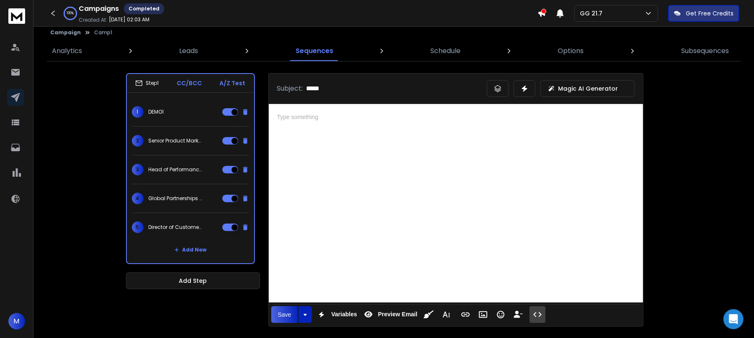
scroll to position [0, 0]
click at [536, 313] on icon "button" at bounding box center [537, 315] width 8 height 5
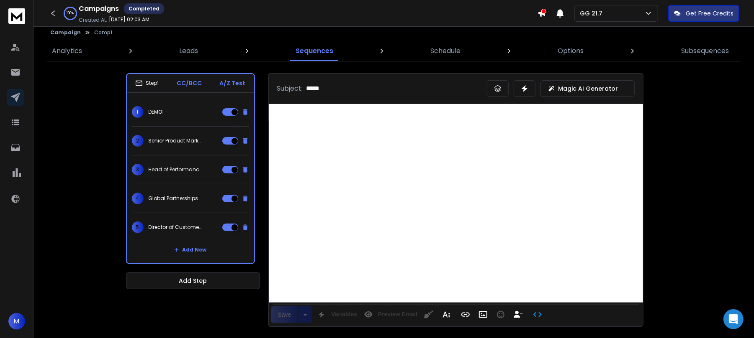
click at [314, 169] on div "Type something Replace Align Align Left None Align Right Image Caption Remove I…" at bounding box center [456, 203] width 374 height 199
click at [304, 128] on div "Type something Replace Align Align Left None Align Right Image Caption Remove I…" at bounding box center [456, 203] width 374 height 199
click at [293, 115] on textarea at bounding box center [456, 112] width 374 height 17
paste textarea "**********"
type textarea "**********"
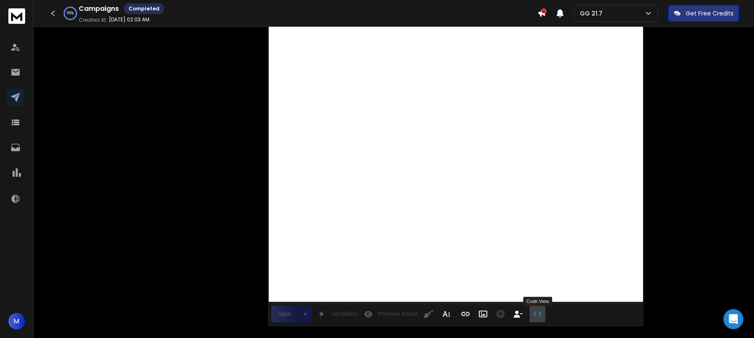
click at [534, 314] on icon "button" at bounding box center [537, 314] width 8 height 5
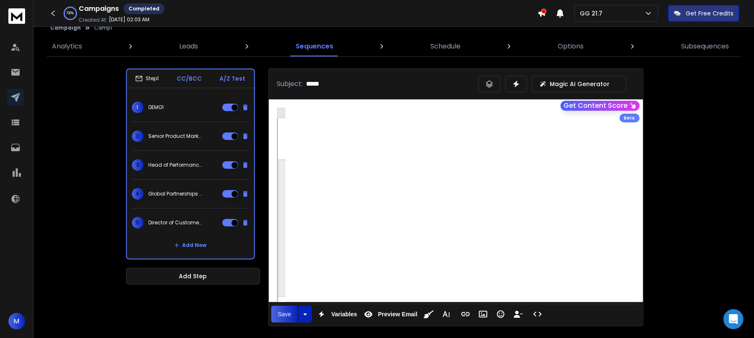
scroll to position [14, 0]
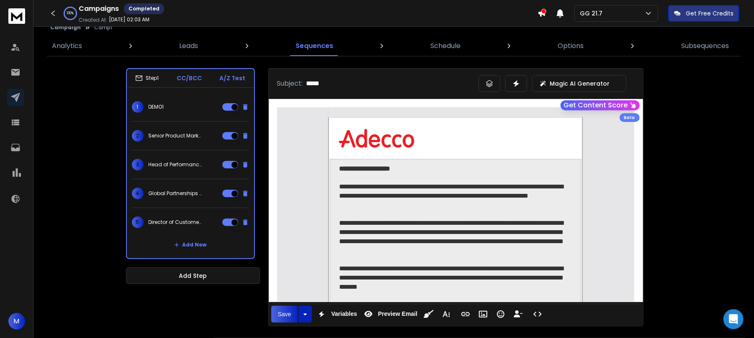
click at [382, 148] on img at bounding box center [376, 138] width 77 height 20
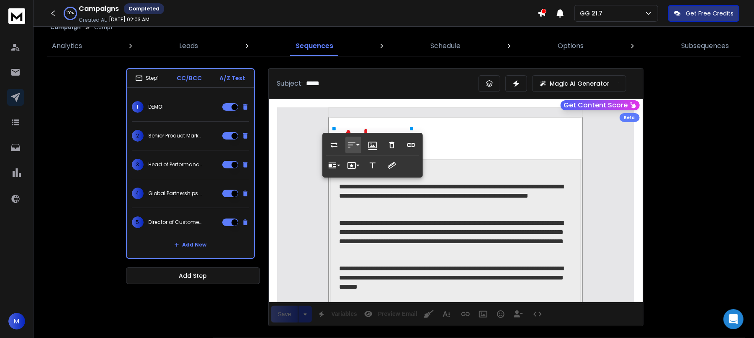
click at [353, 144] on icon "button" at bounding box center [351, 145] width 10 height 10
click at [359, 116] on icon at bounding box center [360, 115] width 10 height 10
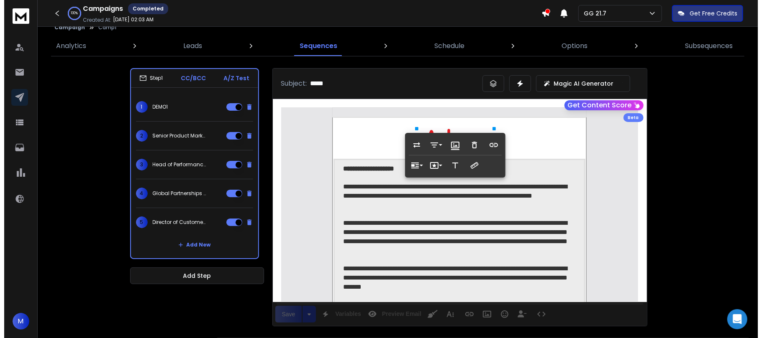
scroll to position [218, 0]
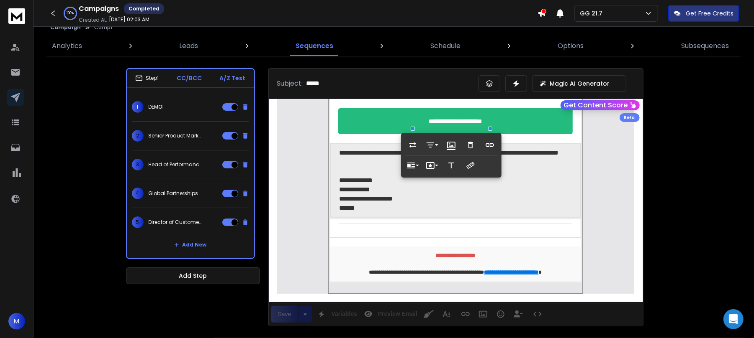
click at [372, 227] on td at bounding box center [454, 229] width 233 height 10
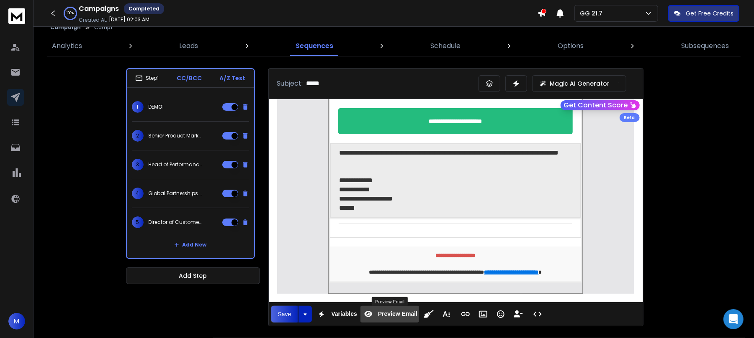
click at [403, 316] on span "Preview Email" at bounding box center [397, 314] width 43 height 7
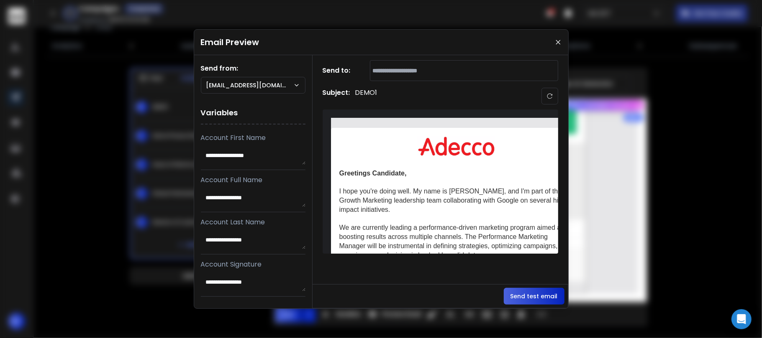
click at [399, 71] on input at bounding box center [464, 70] width 182 height 15
click at [251, 84] on p "[EMAIL_ADDRESS][DOMAIN_NAME]" at bounding box center [249, 85] width 87 height 8
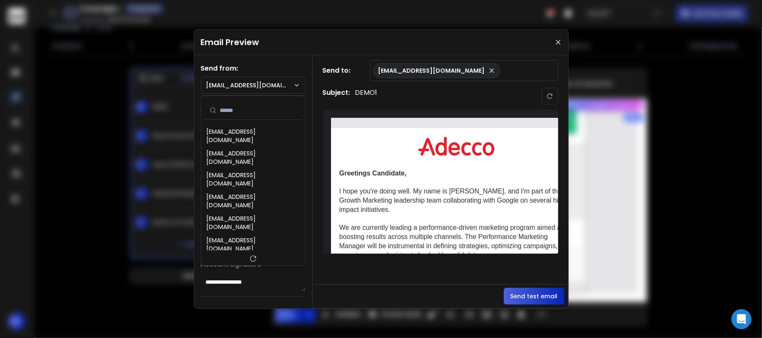
scroll to position [56, 0]
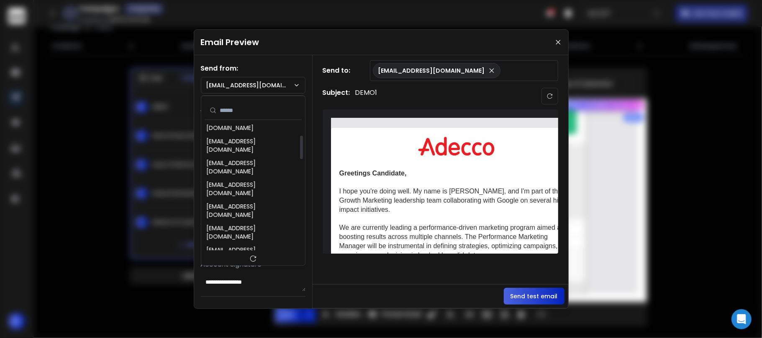
click at [240, 290] on div "[EMAIL_ADDRESS][DOMAIN_NAME]" at bounding box center [253, 298] width 94 height 17
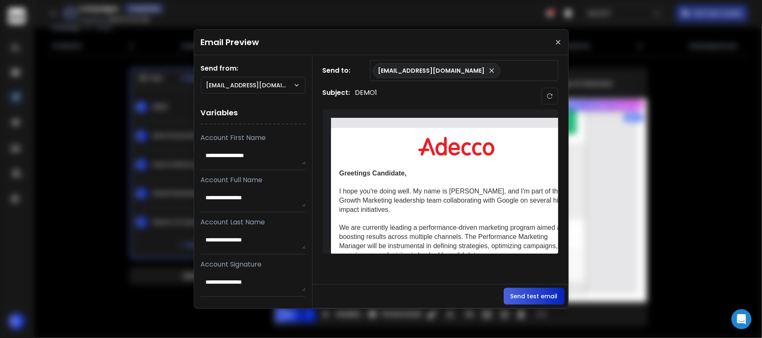
click at [525, 295] on button "Send test email" at bounding box center [534, 296] width 61 height 17
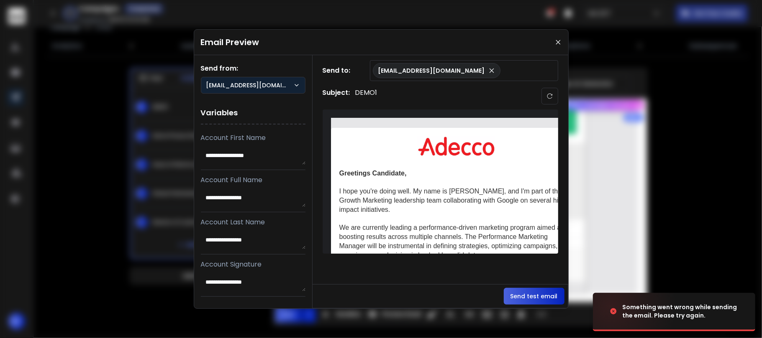
click at [269, 81] on p "[EMAIL_ADDRESS][DOMAIN_NAME]" at bounding box center [249, 85] width 87 height 8
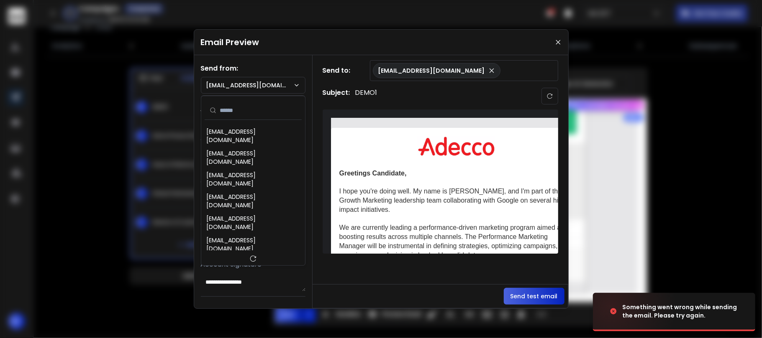
scroll to position [111, 0]
click at [244, 299] on div "[EMAIL_ADDRESS][DOMAIN_NAME]" at bounding box center [253, 307] width 94 height 17
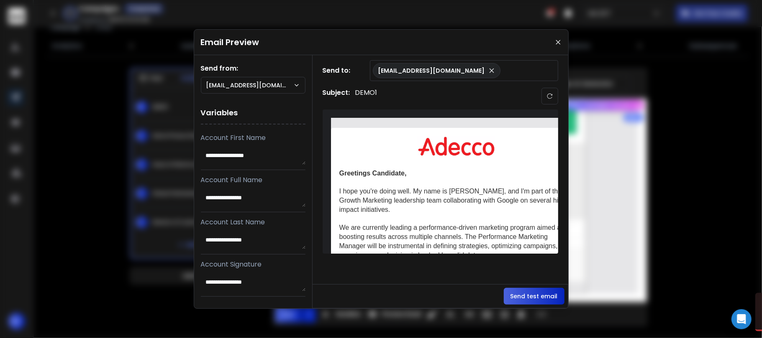
click at [531, 296] on button "Send test email" at bounding box center [534, 296] width 61 height 17
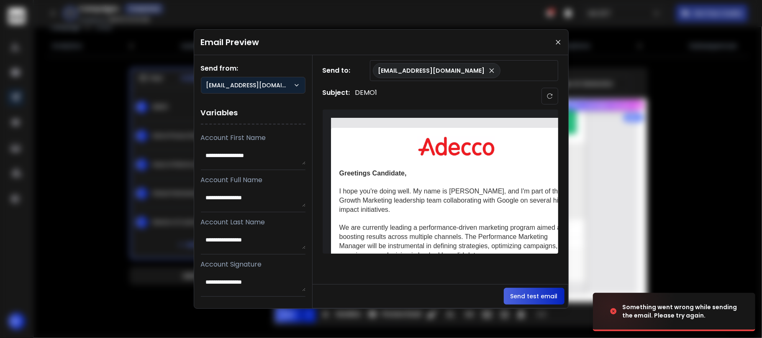
click at [263, 84] on p "[EMAIL_ADDRESS][DOMAIN_NAME]" at bounding box center [249, 85] width 87 height 8
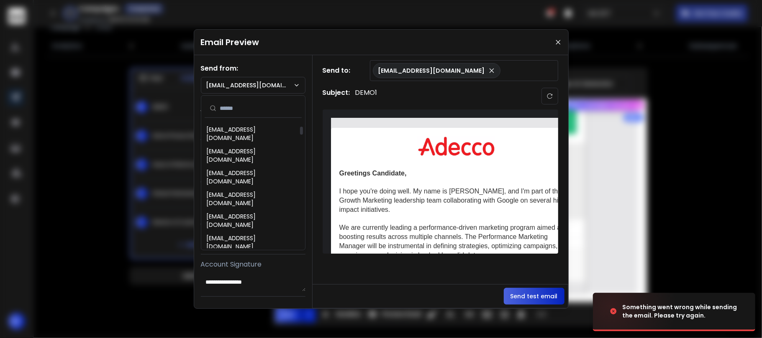
scroll to position [167, 0]
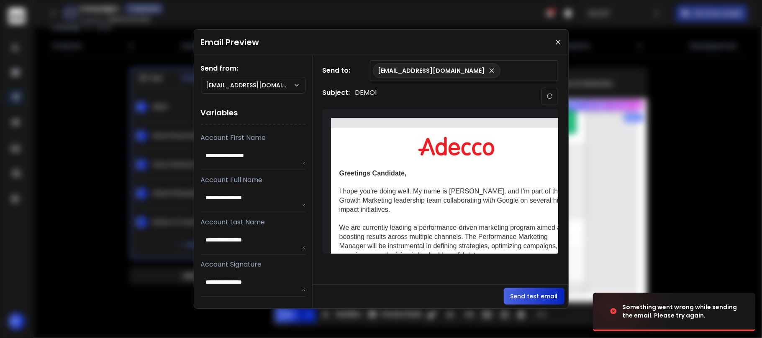
click at [529, 298] on button "Send test email" at bounding box center [534, 296] width 61 height 17
click at [239, 83] on p "[EMAIL_ADDRESS][DOMAIN_NAME]" at bounding box center [249, 85] width 87 height 8
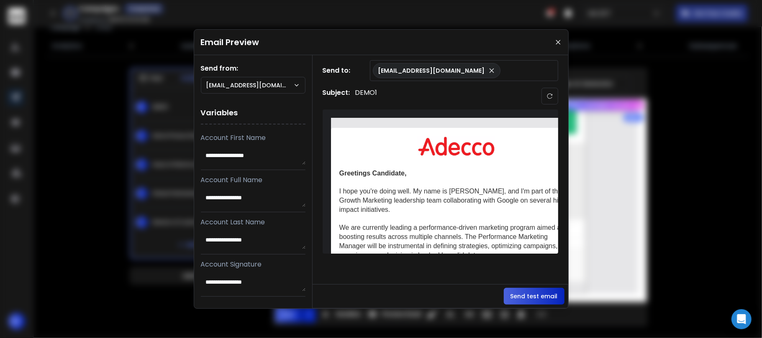
click at [519, 297] on button "Send test email" at bounding box center [534, 296] width 61 height 17
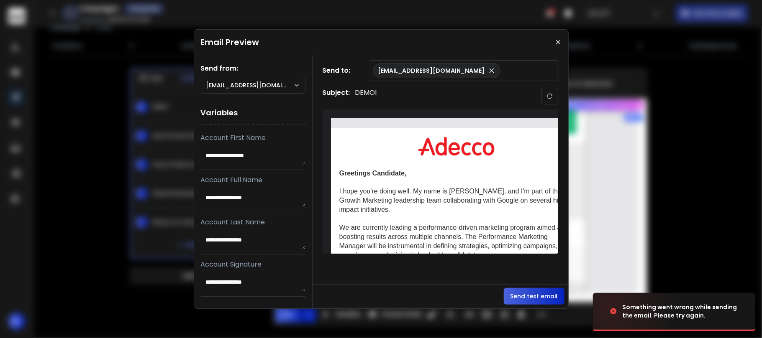
click at [488, 69] on icon at bounding box center [491, 70] width 7 height 7
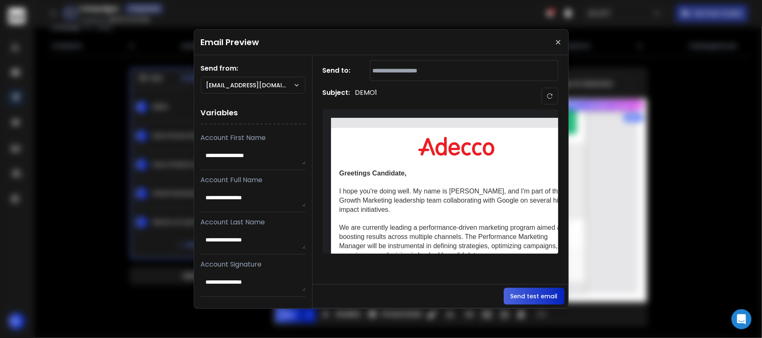
click at [398, 69] on input at bounding box center [464, 70] width 182 height 15
click at [524, 295] on button "Send test email" at bounding box center [534, 296] width 61 height 17
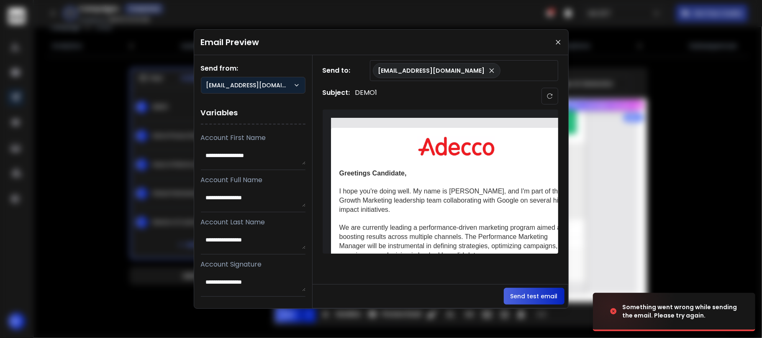
click at [244, 77] on button "[EMAIL_ADDRESS][DOMAIN_NAME]" at bounding box center [253, 85] width 105 height 17
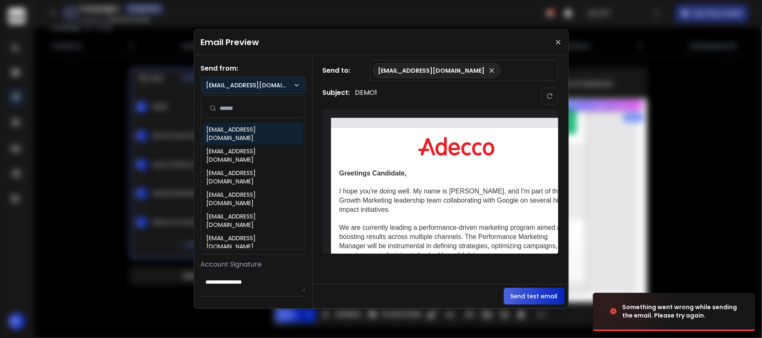
click at [243, 81] on p "[EMAIL_ADDRESS][DOMAIN_NAME]" at bounding box center [249, 85] width 87 height 8
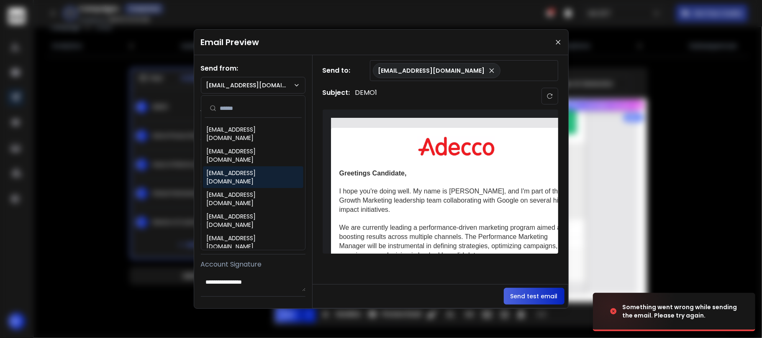
scroll to position [0, 0]
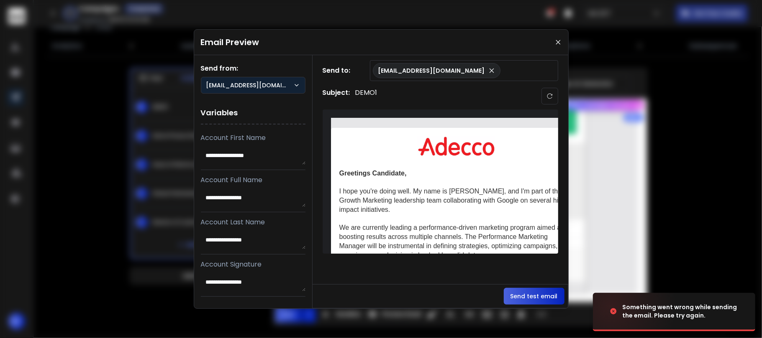
click at [240, 82] on p "[EMAIL_ADDRESS][DOMAIN_NAME]" at bounding box center [249, 85] width 87 height 8
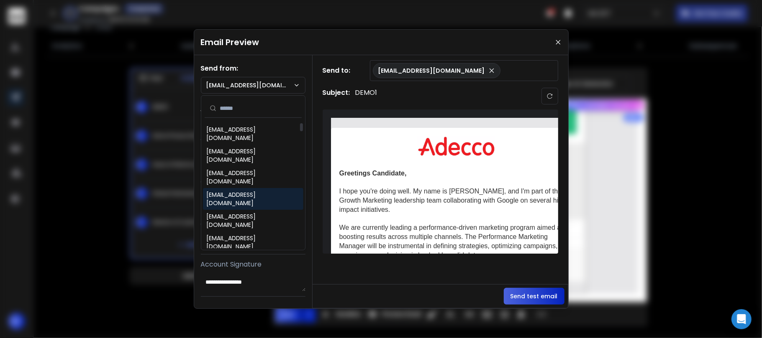
click at [240, 191] on div "[EMAIL_ADDRESS][DOMAIN_NAME]" at bounding box center [253, 199] width 94 height 17
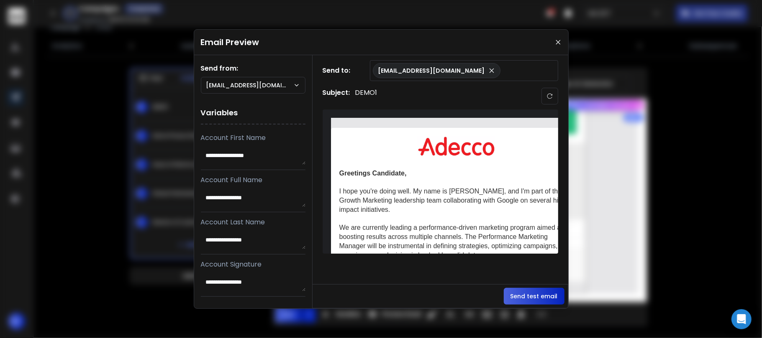
click at [541, 300] on button "Send test email" at bounding box center [534, 296] width 61 height 17
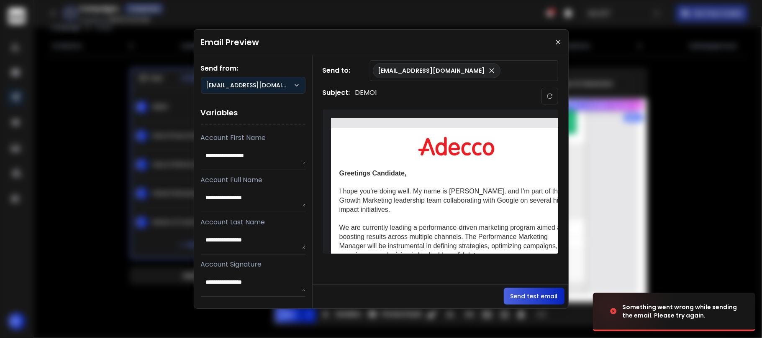
click at [257, 81] on p "[EMAIL_ADDRESS][DOMAIN_NAME]" at bounding box center [249, 85] width 87 height 8
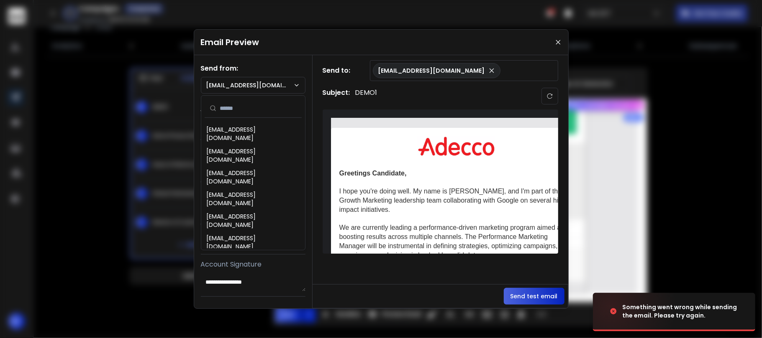
scroll to position [223, 0]
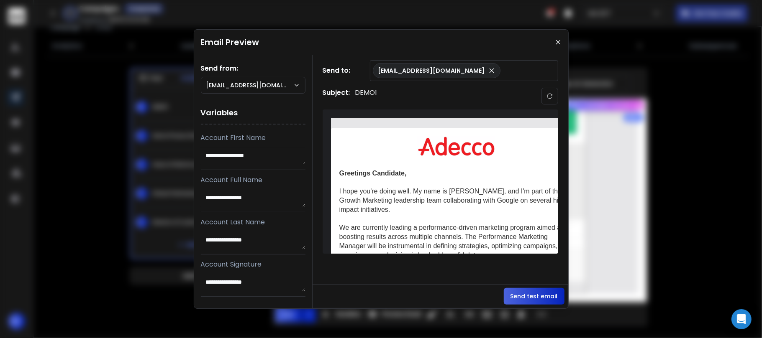
click at [539, 300] on button "Send test email" at bounding box center [534, 296] width 61 height 17
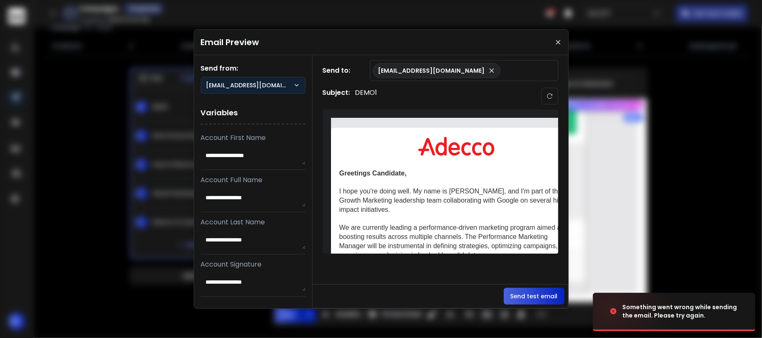
click at [253, 84] on p "[EMAIL_ADDRESS][DOMAIN_NAME]" at bounding box center [249, 85] width 87 height 8
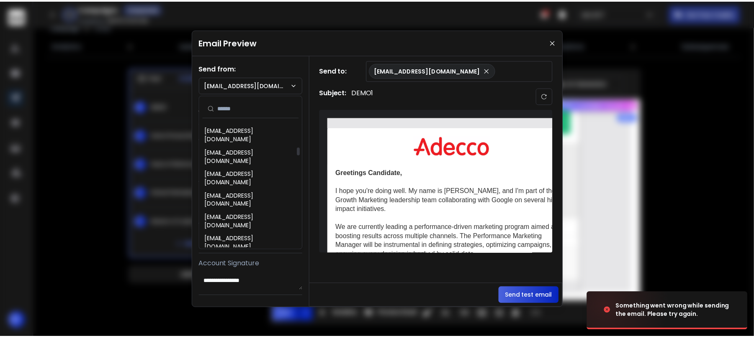
scroll to position [558, 0]
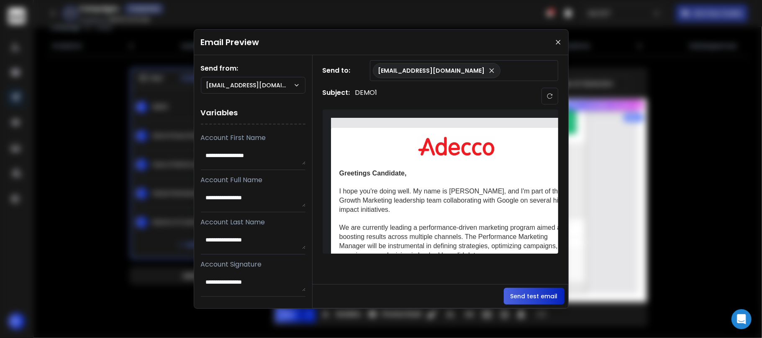
click at [523, 294] on button "Send test email" at bounding box center [534, 296] width 61 height 17
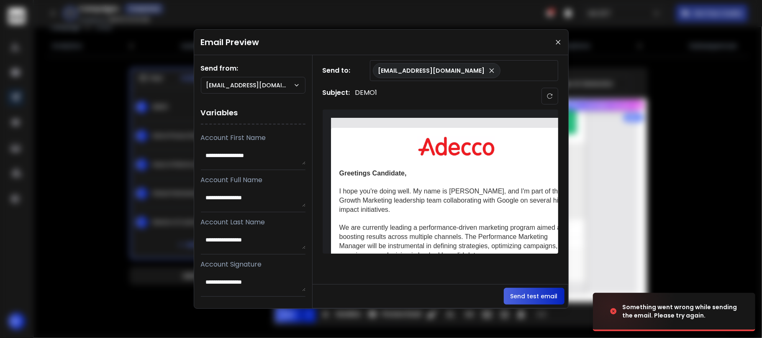
click at [542, 39] on icon at bounding box center [558, 42] width 7 height 7
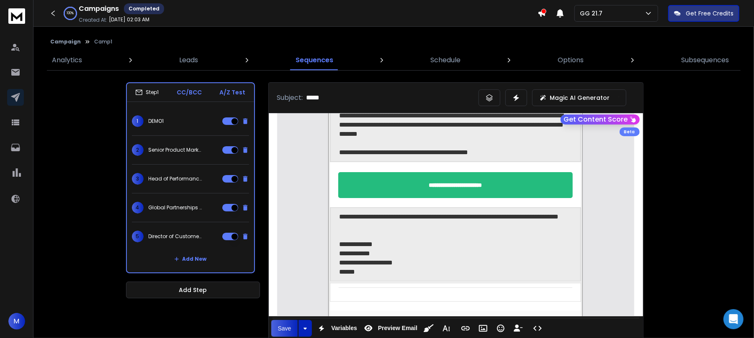
scroll to position [14, 0]
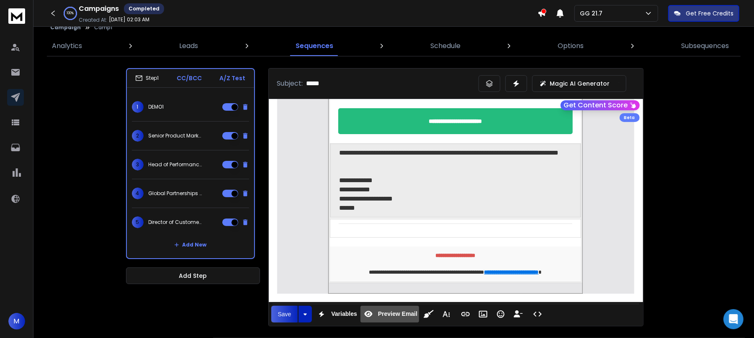
click at [394, 313] on span "Preview Email" at bounding box center [397, 314] width 43 height 7
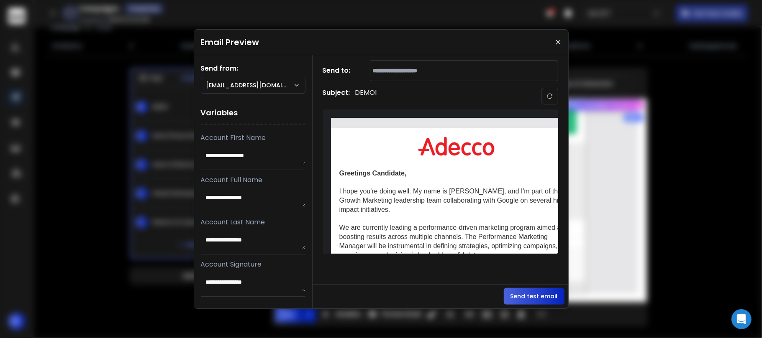
click at [397, 75] on input at bounding box center [464, 70] width 182 height 15
click at [397, 72] on input at bounding box center [464, 70] width 182 height 15
click at [238, 85] on p "[EMAIL_ADDRESS][DOMAIN_NAME]" at bounding box center [249, 85] width 87 height 8
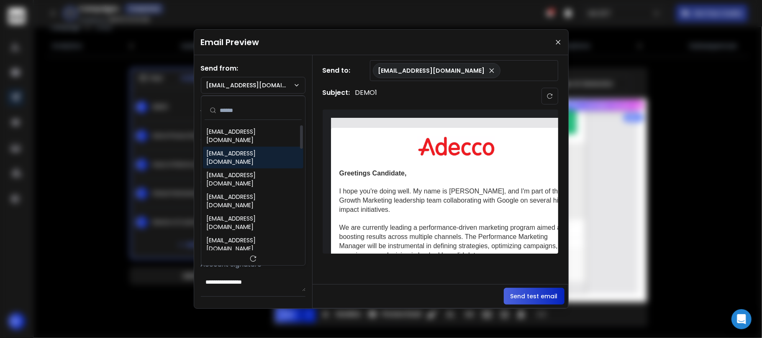
click at [233, 149] on div "[EMAIL_ADDRESS][DOMAIN_NAME]" at bounding box center [253, 157] width 94 height 17
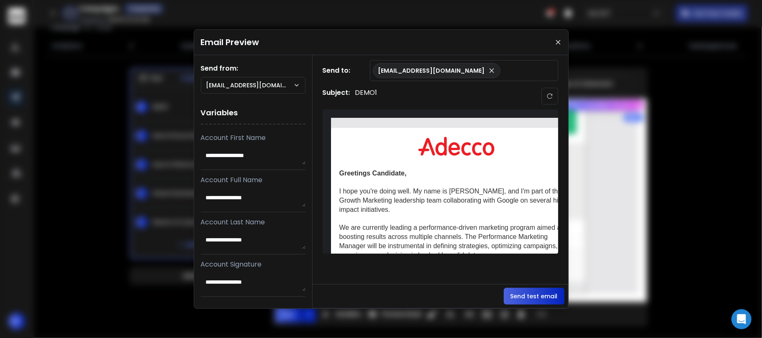
click at [542, 299] on button "Send test email" at bounding box center [534, 296] width 61 height 17
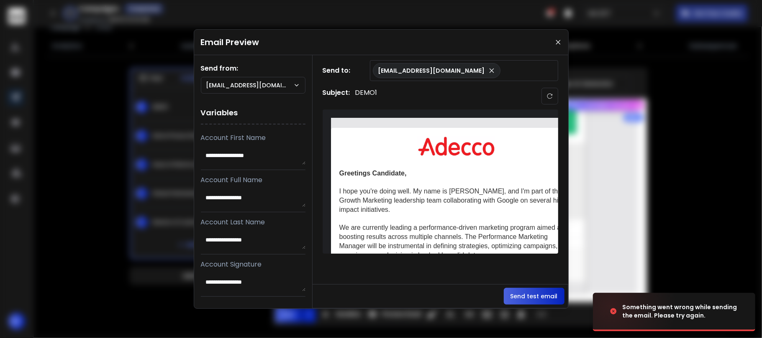
click at [542, 41] on icon at bounding box center [558, 42] width 7 height 7
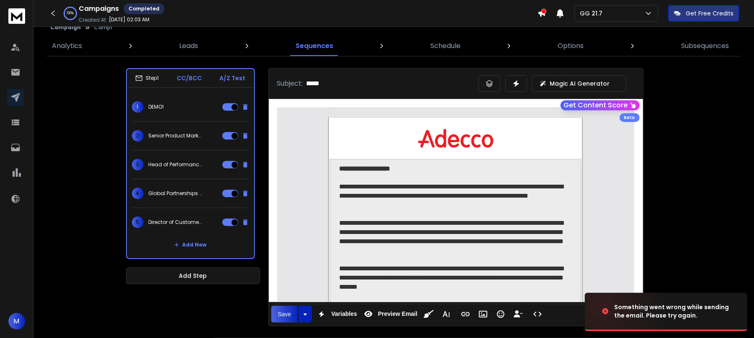
scroll to position [0, 0]
